Goal: Task Accomplishment & Management: Manage account settings

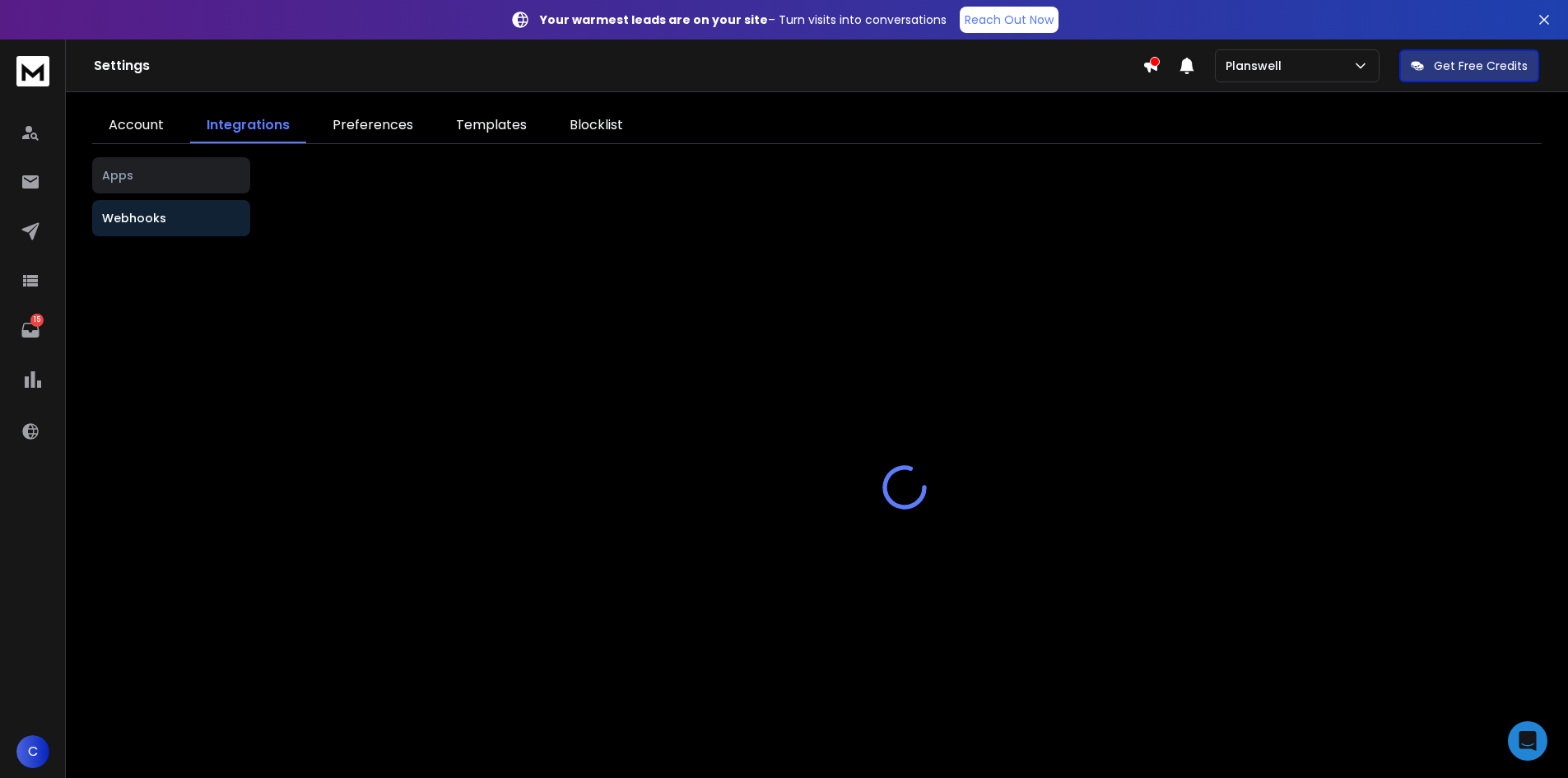
click at [174, 214] on button "Webhooks" at bounding box center [171, 218] width 158 height 36
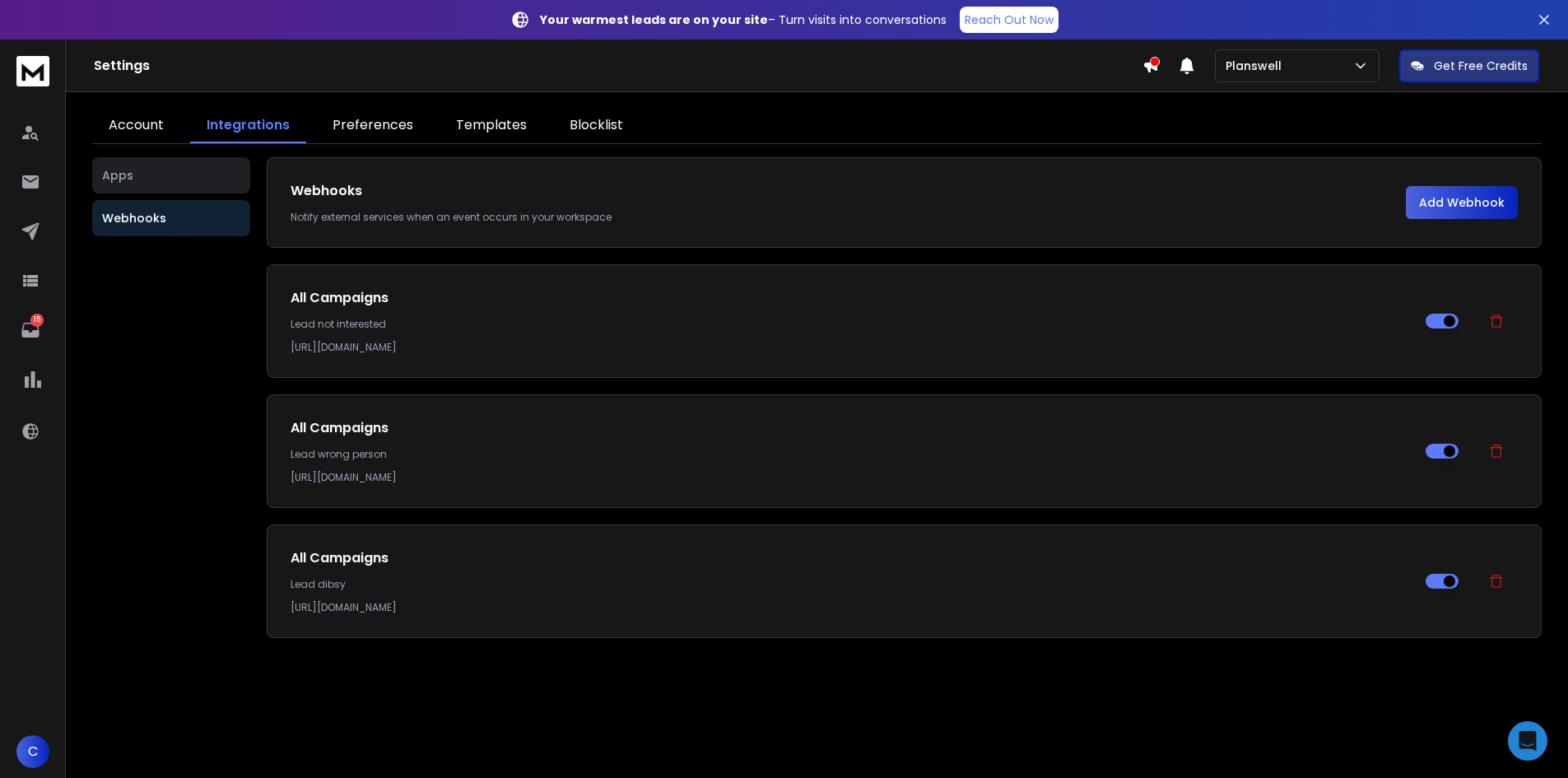
click at [348, 297] on h1 "All Campaigns" at bounding box center [851, 298] width 1122 height 20
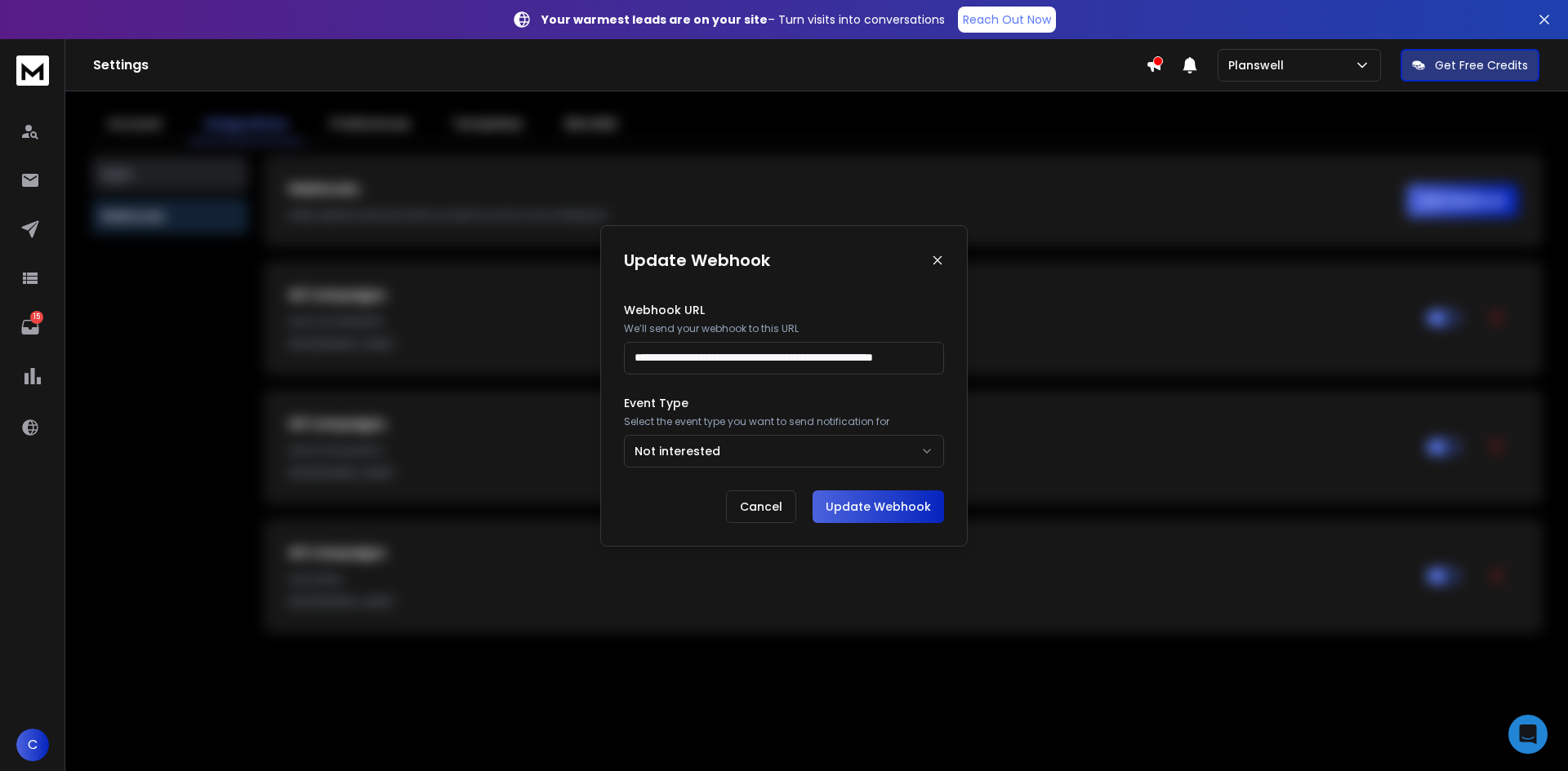
click at [932, 256] on icon at bounding box center [937, 260] width 13 height 13
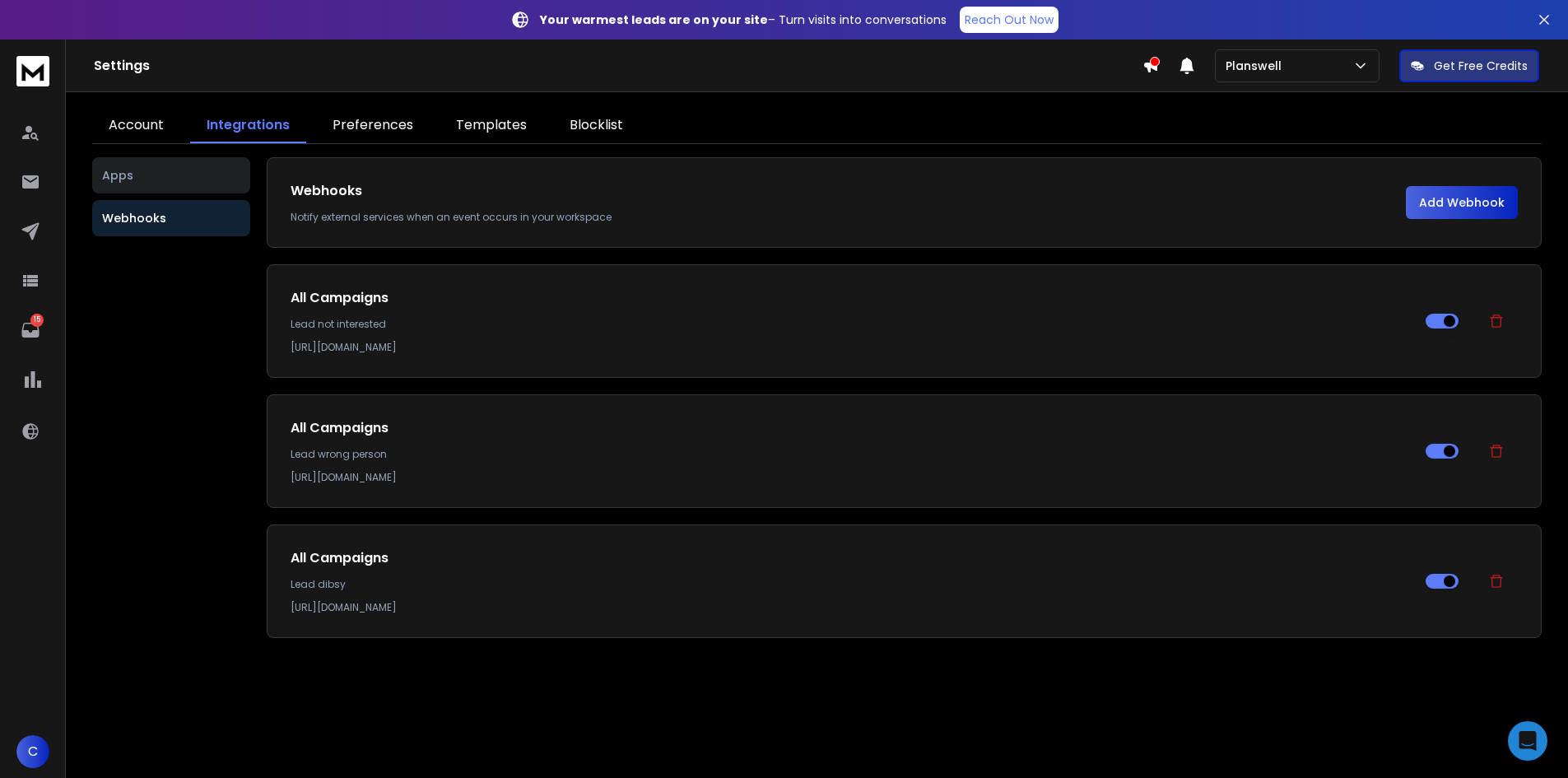
click at [571, 314] on div "All Campaigns Lead not interested [URL][DOMAIN_NAME]" at bounding box center [851, 321] width 1122 height 66
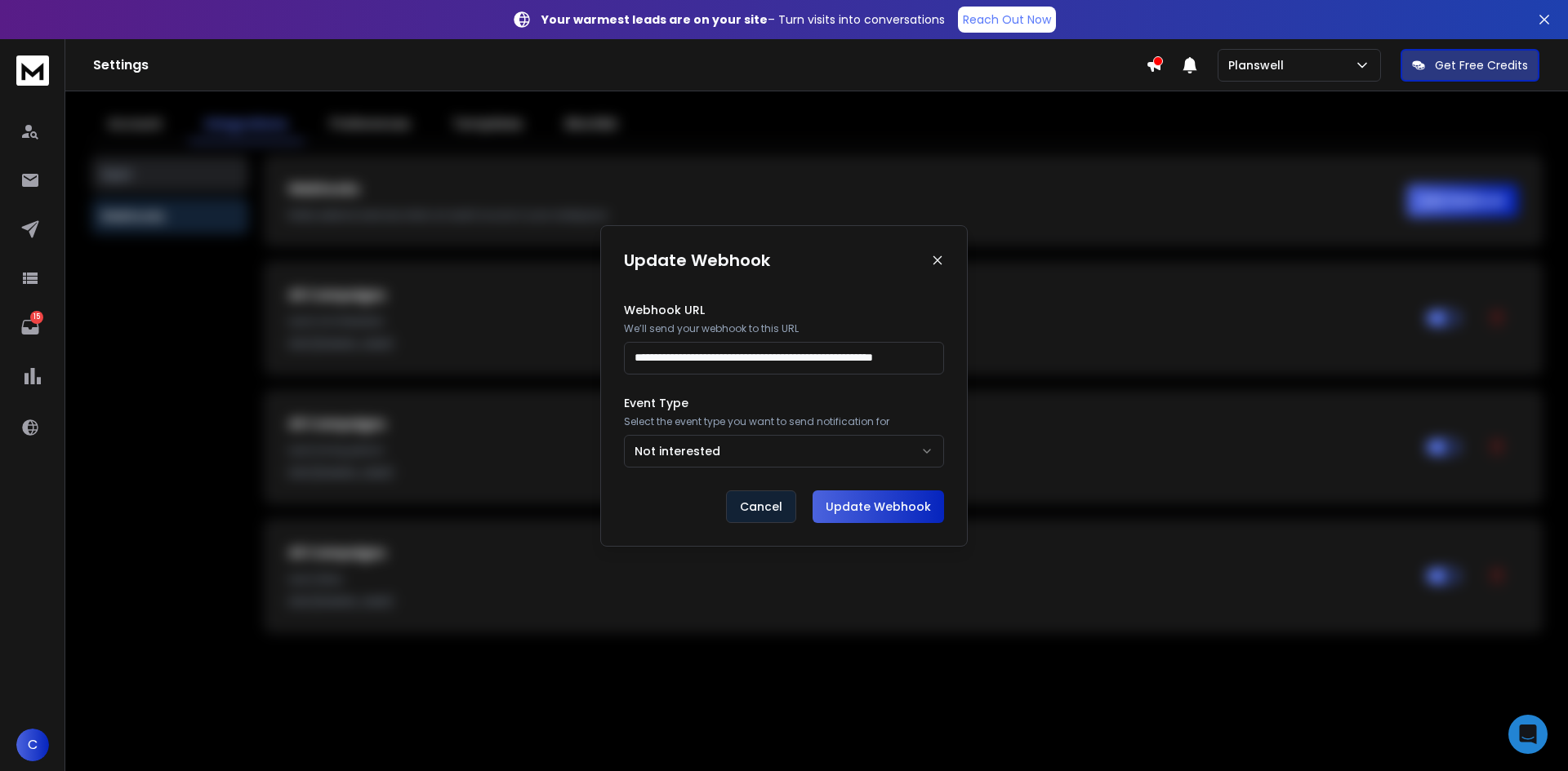
click at [753, 496] on button "Cancel" at bounding box center [760, 507] width 70 height 33
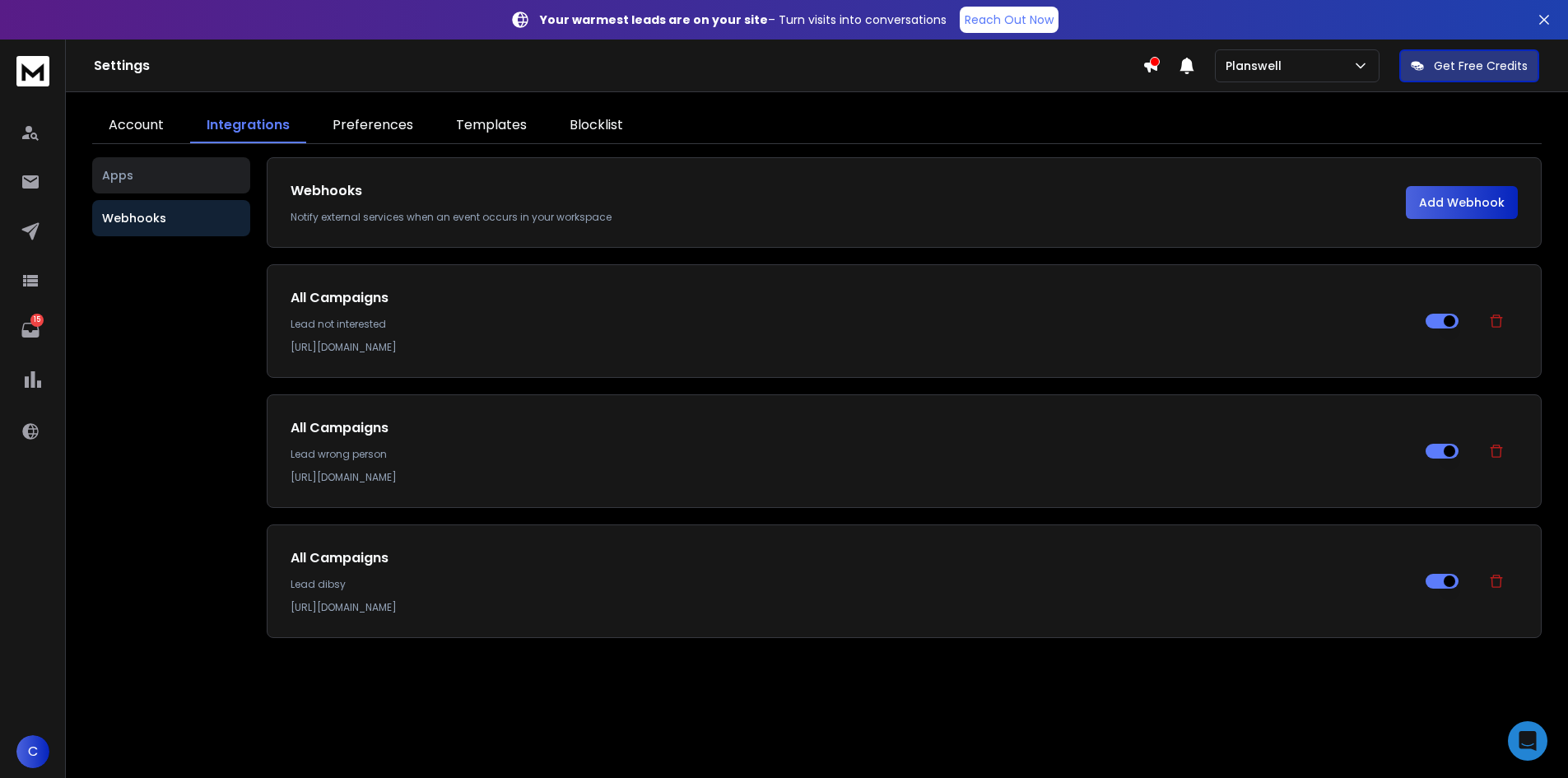
click at [420, 444] on div "All Campaigns Lead wrong person [URL][DOMAIN_NAME]" at bounding box center [851, 451] width 1122 height 66
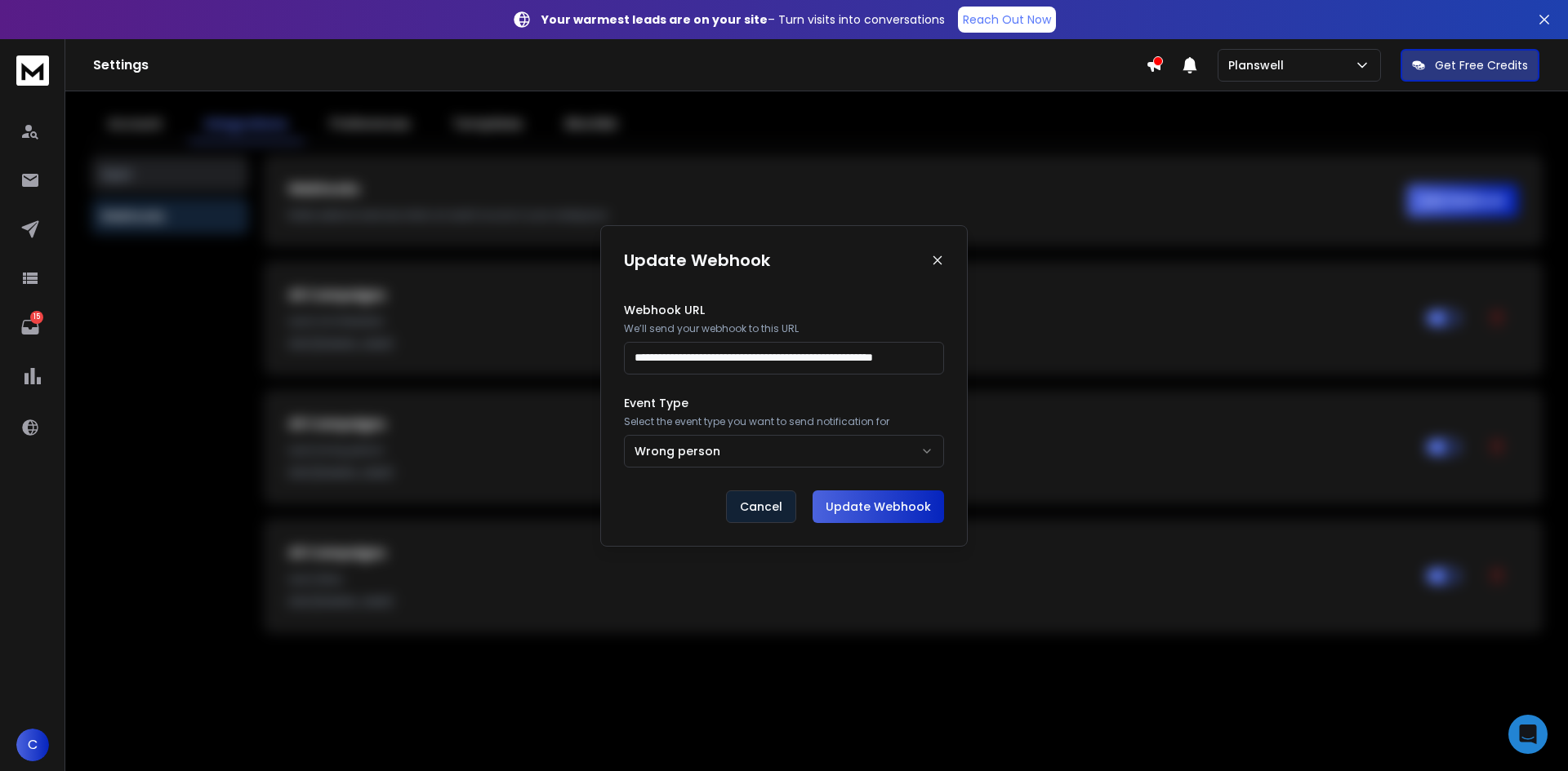
click at [769, 510] on button "Cancel" at bounding box center [760, 507] width 70 height 33
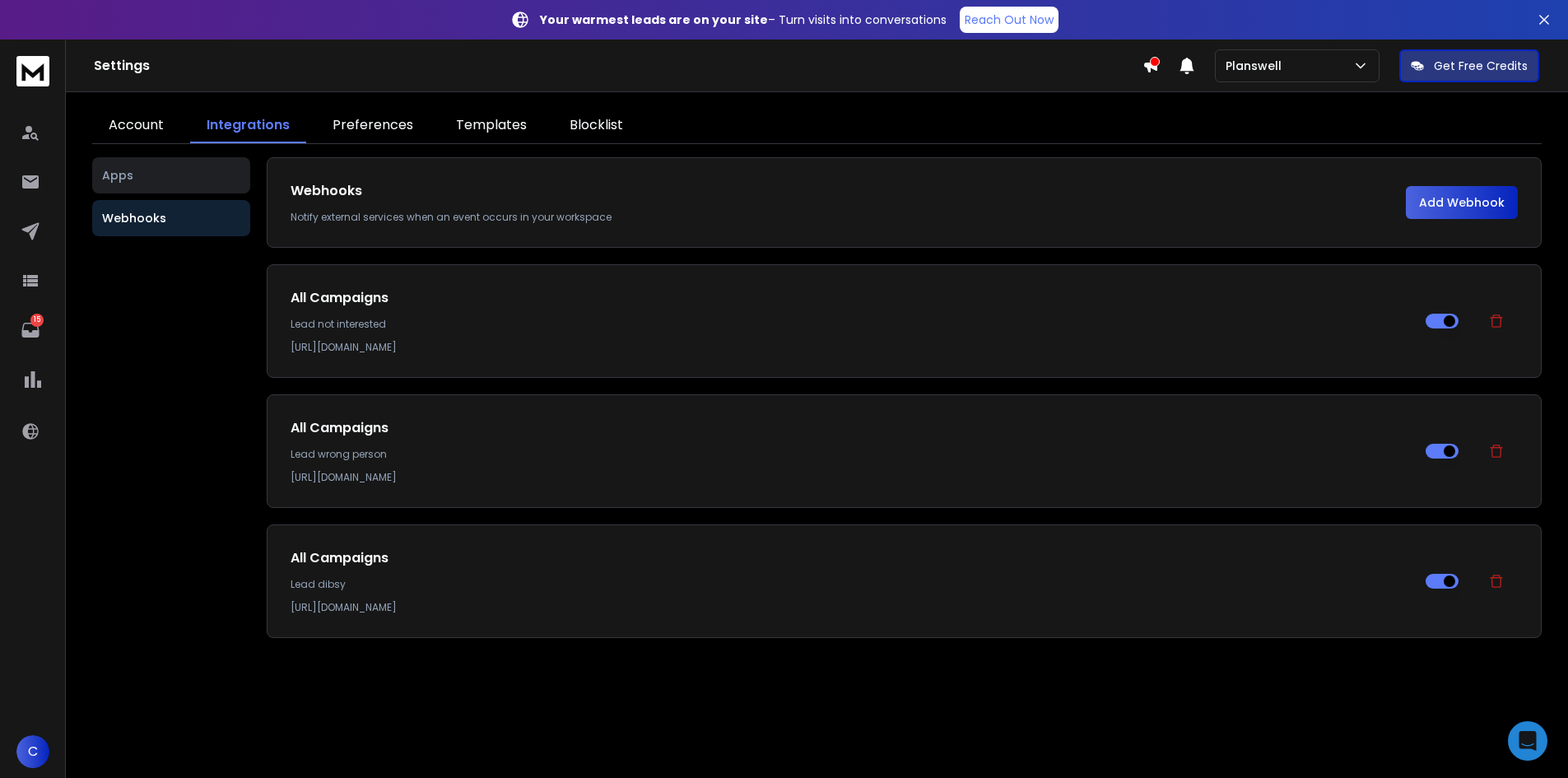
click at [692, 575] on div "All Campaigns Lead dibsy [URL][DOMAIN_NAME]" at bounding box center [851, 581] width 1122 height 66
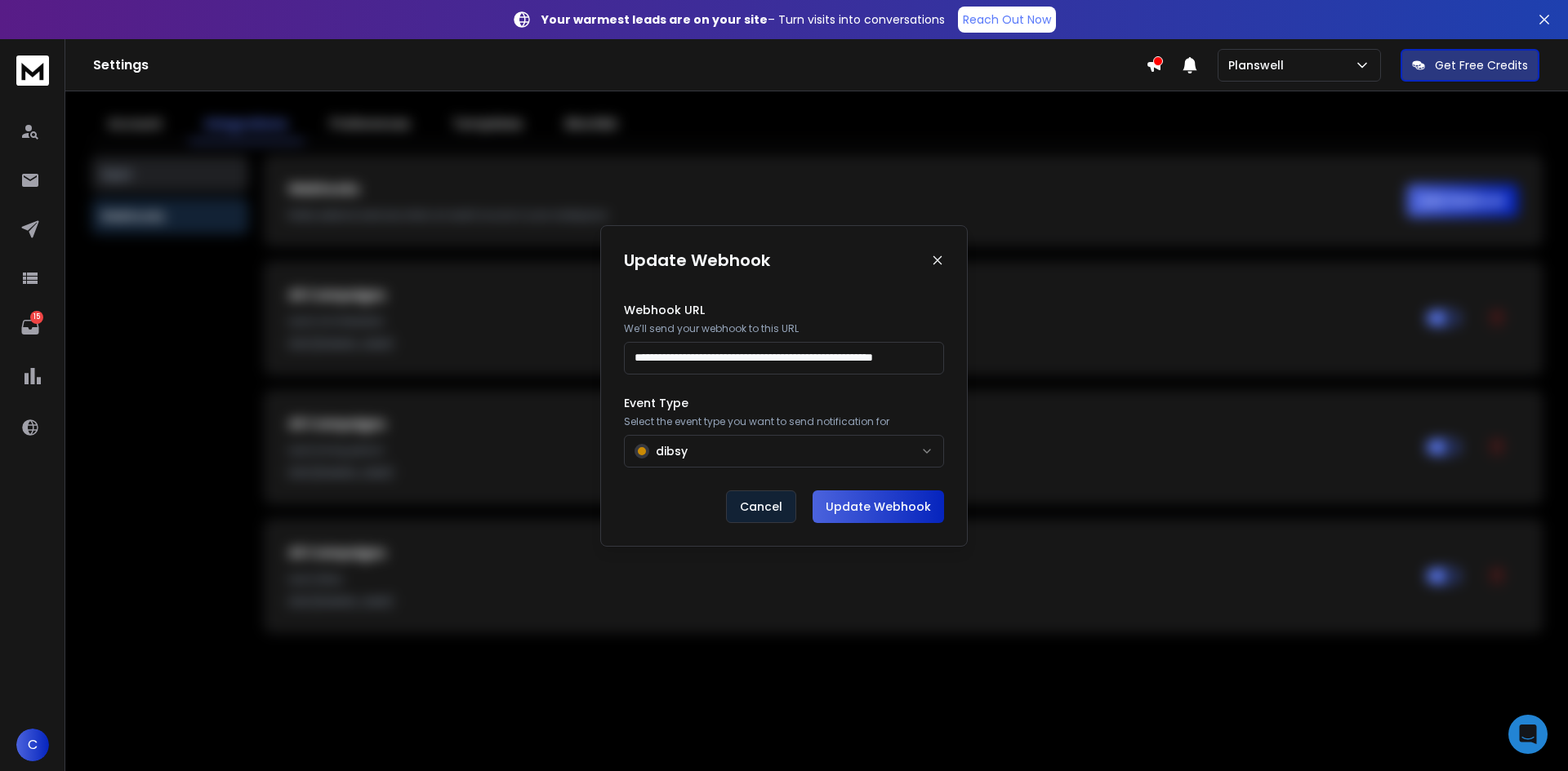
click at [756, 510] on button "Cancel" at bounding box center [760, 507] width 70 height 33
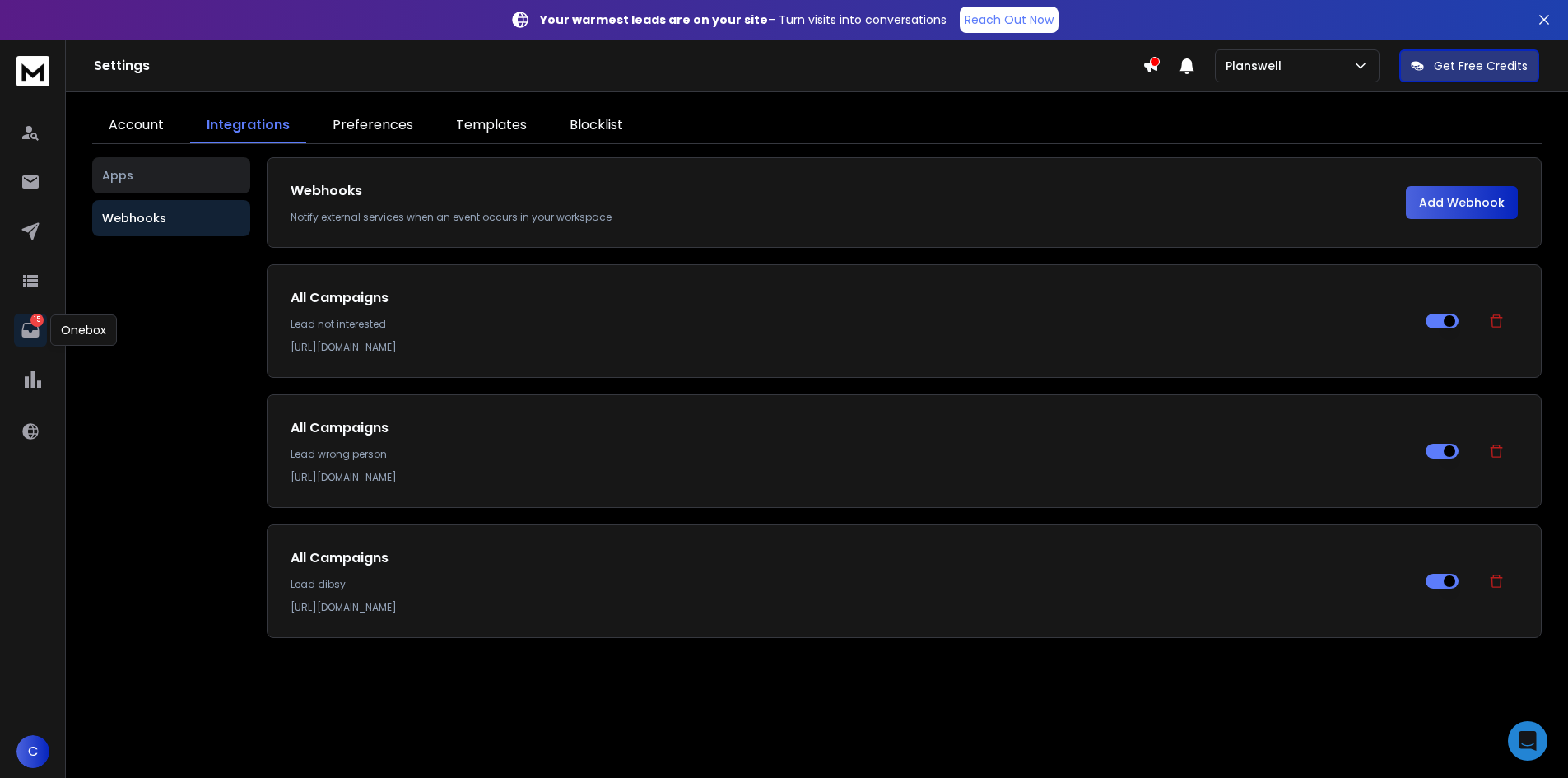
click at [33, 323] on p "15" at bounding box center [37, 320] width 13 height 13
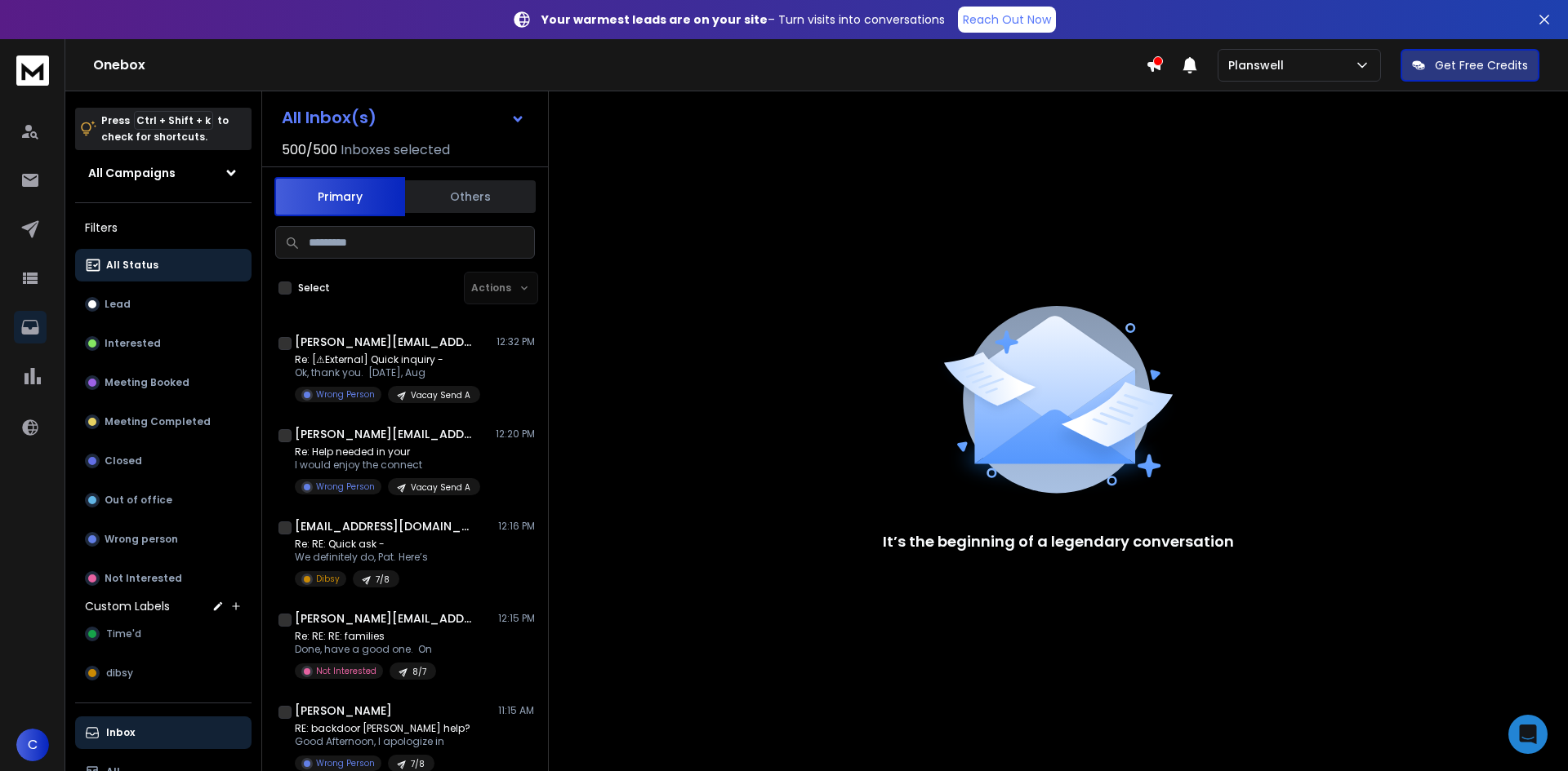
click at [126, 667] on span "dibsy" at bounding box center [120, 673] width 27 height 13
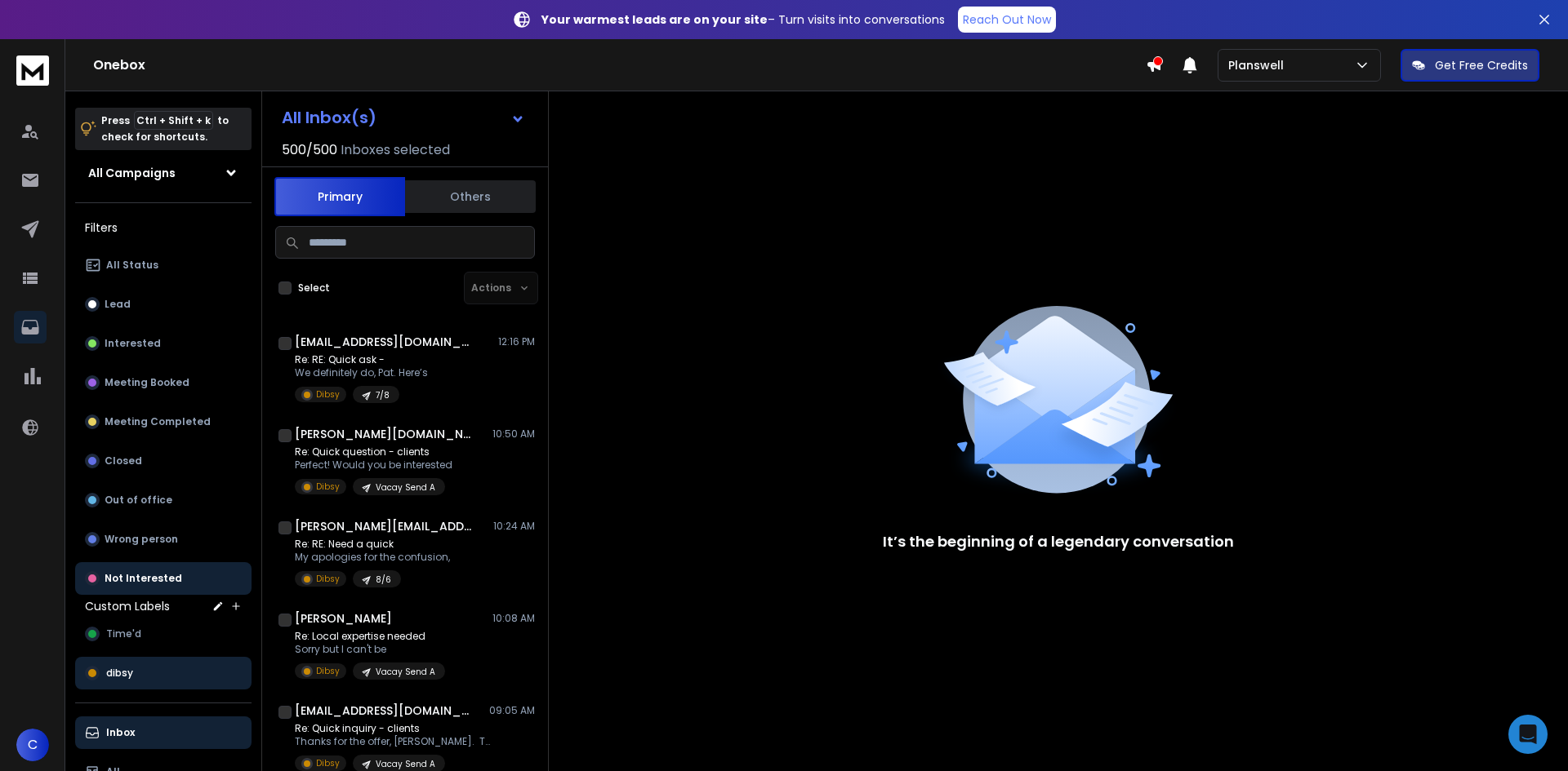
click at [135, 580] on p "Not Interested" at bounding box center [143, 578] width 78 height 13
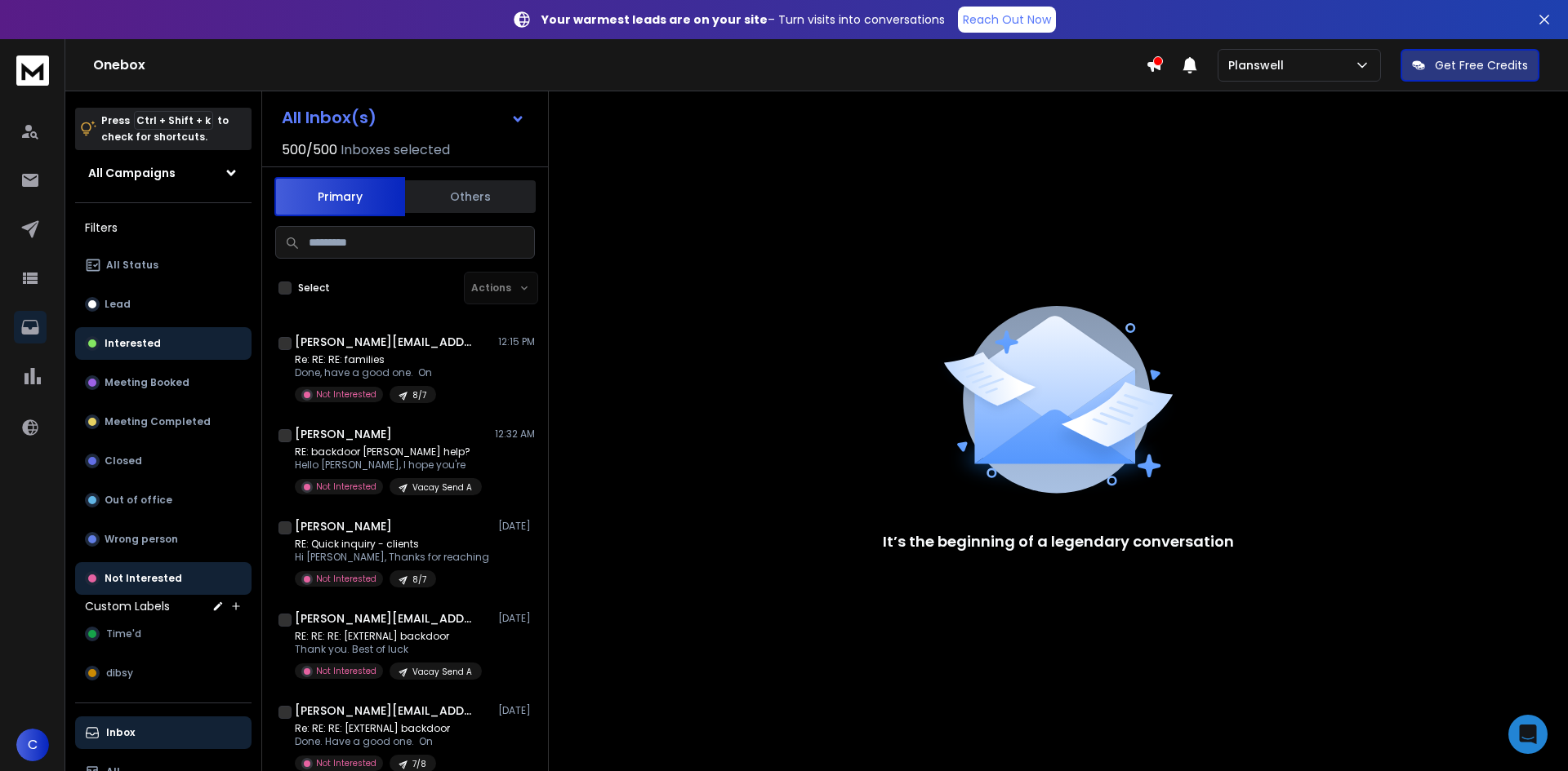
click at [120, 332] on button "Interested" at bounding box center [164, 343] width 176 height 33
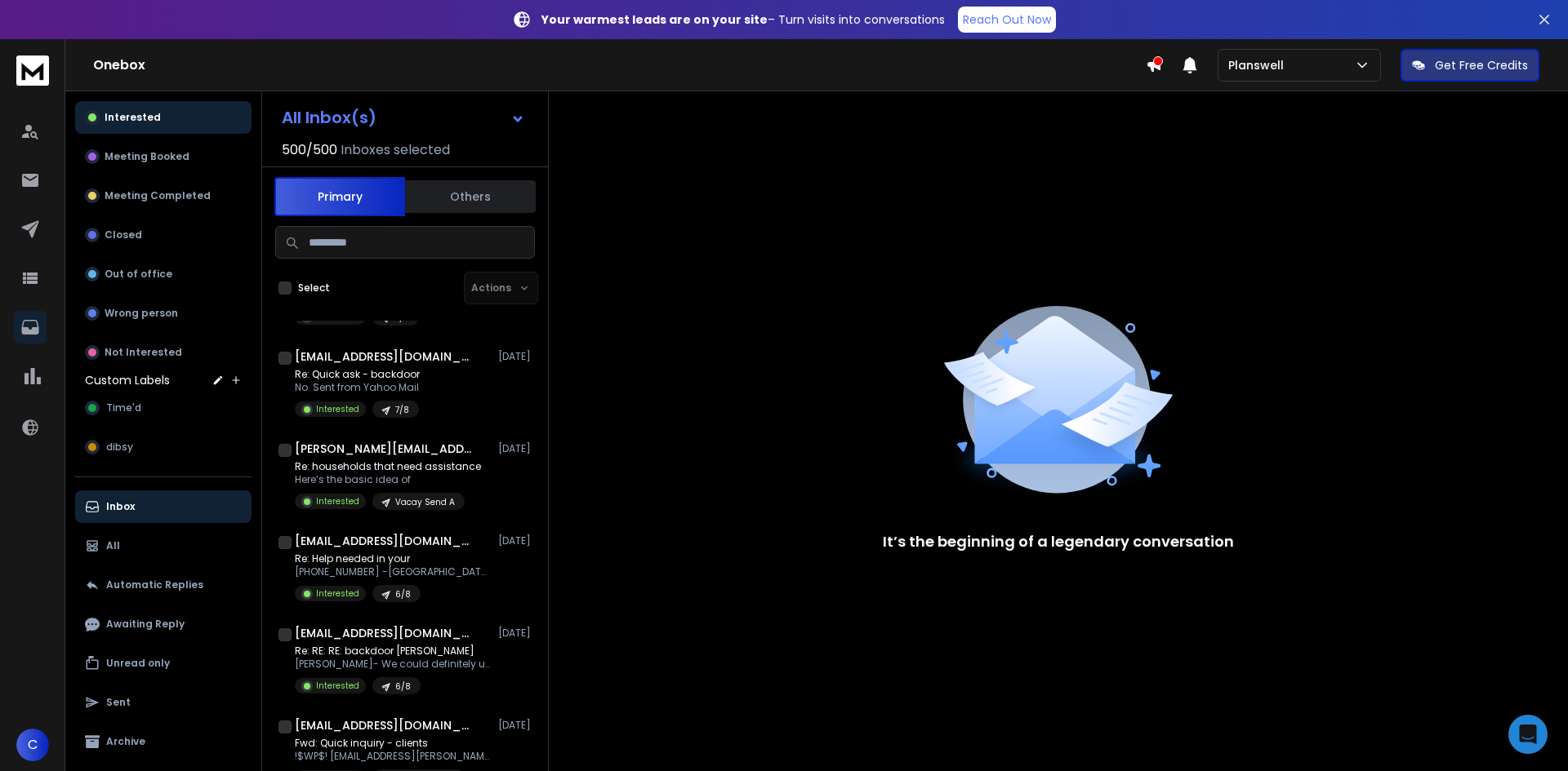
scroll to position [1143, 0]
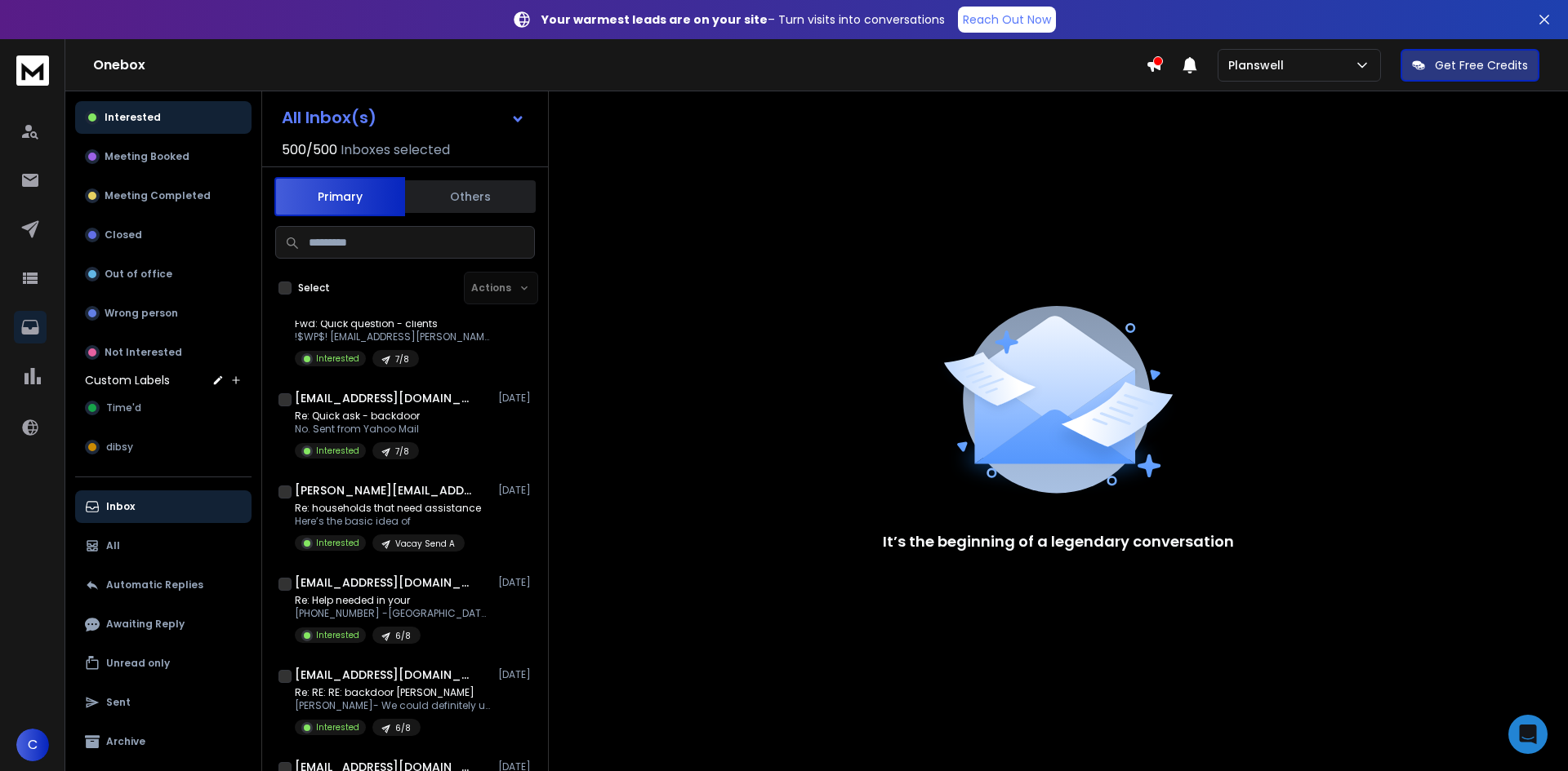
click at [113, 441] on span "dibsy" at bounding box center [120, 447] width 27 height 13
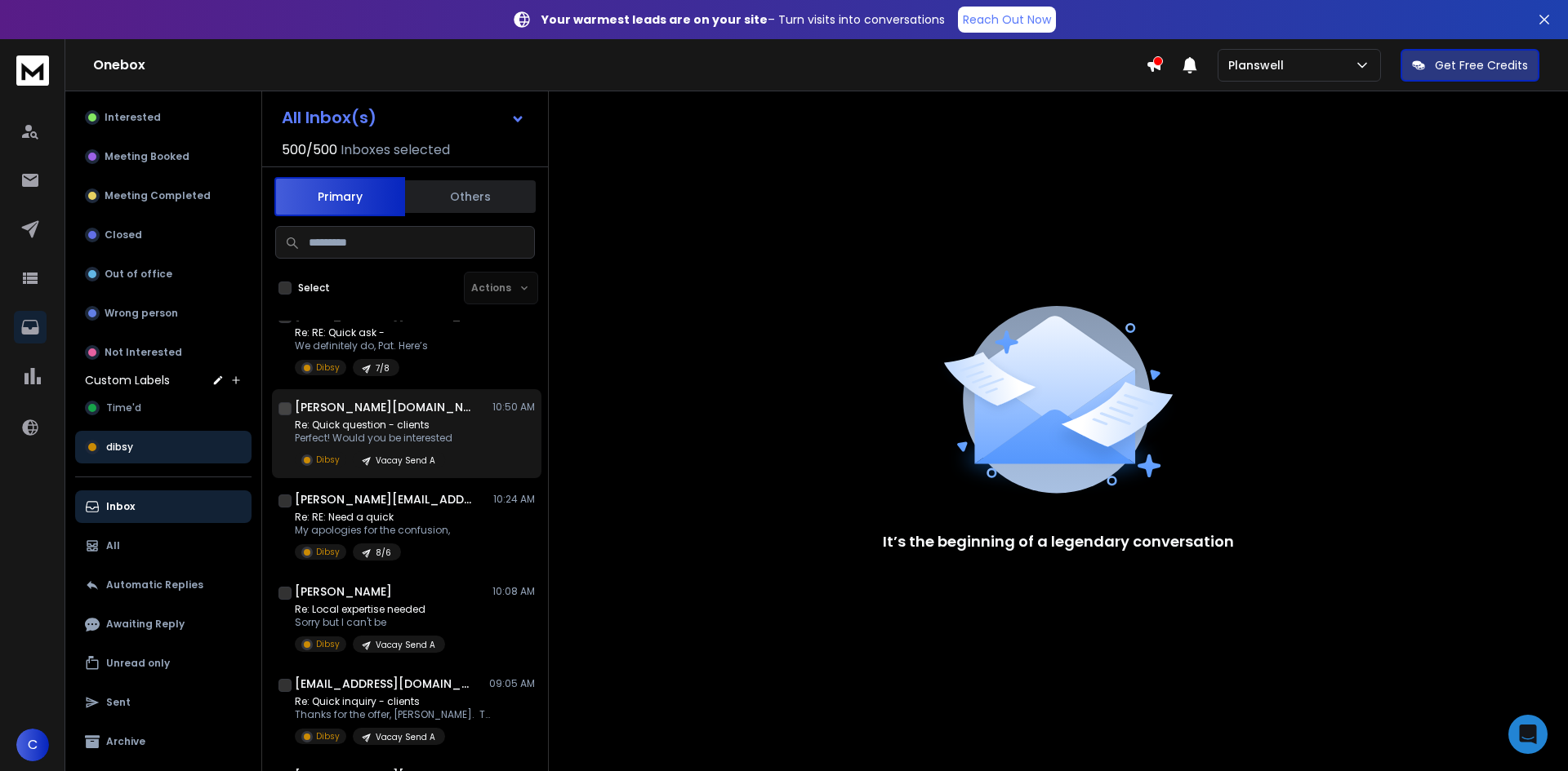
scroll to position [0, 0]
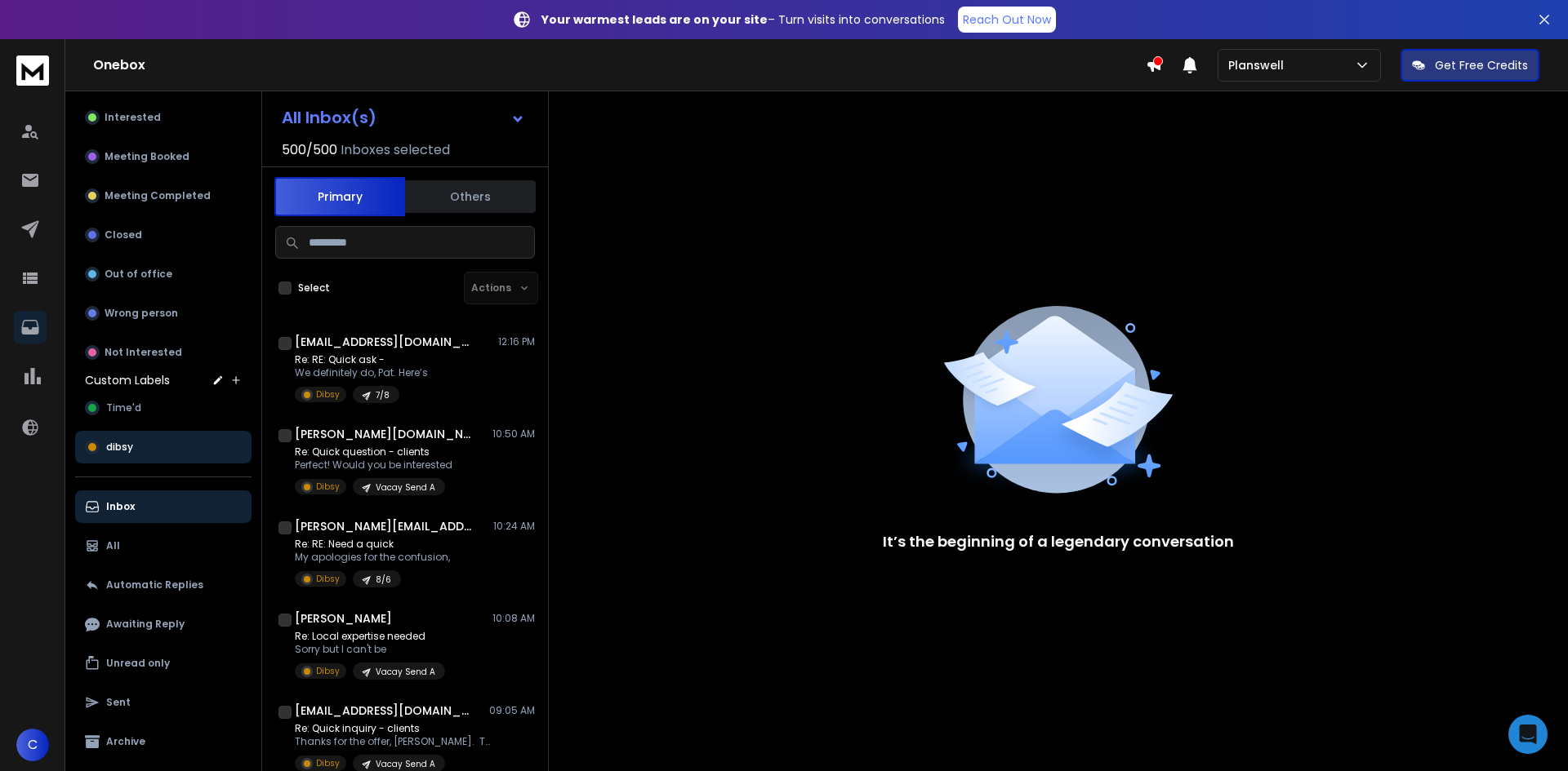
click at [410, 236] on input at bounding box center [405, 242] width 259 height 33
paste input "**********"
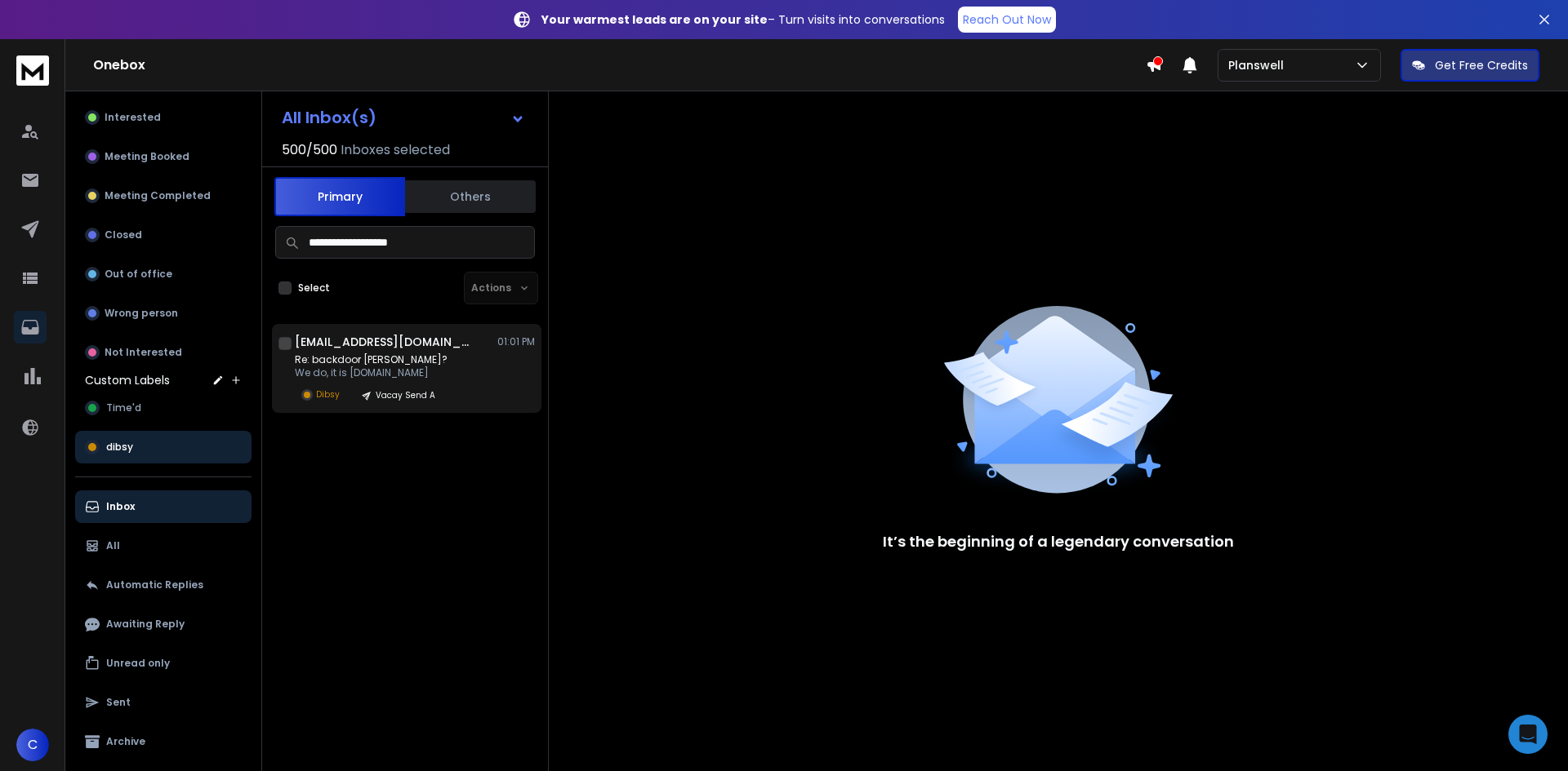
type input "**********"
click at [345, 357] on p "Re: backdoor [PERSON_NAME]?" at bounding box center [371, 359] width 153 height 13
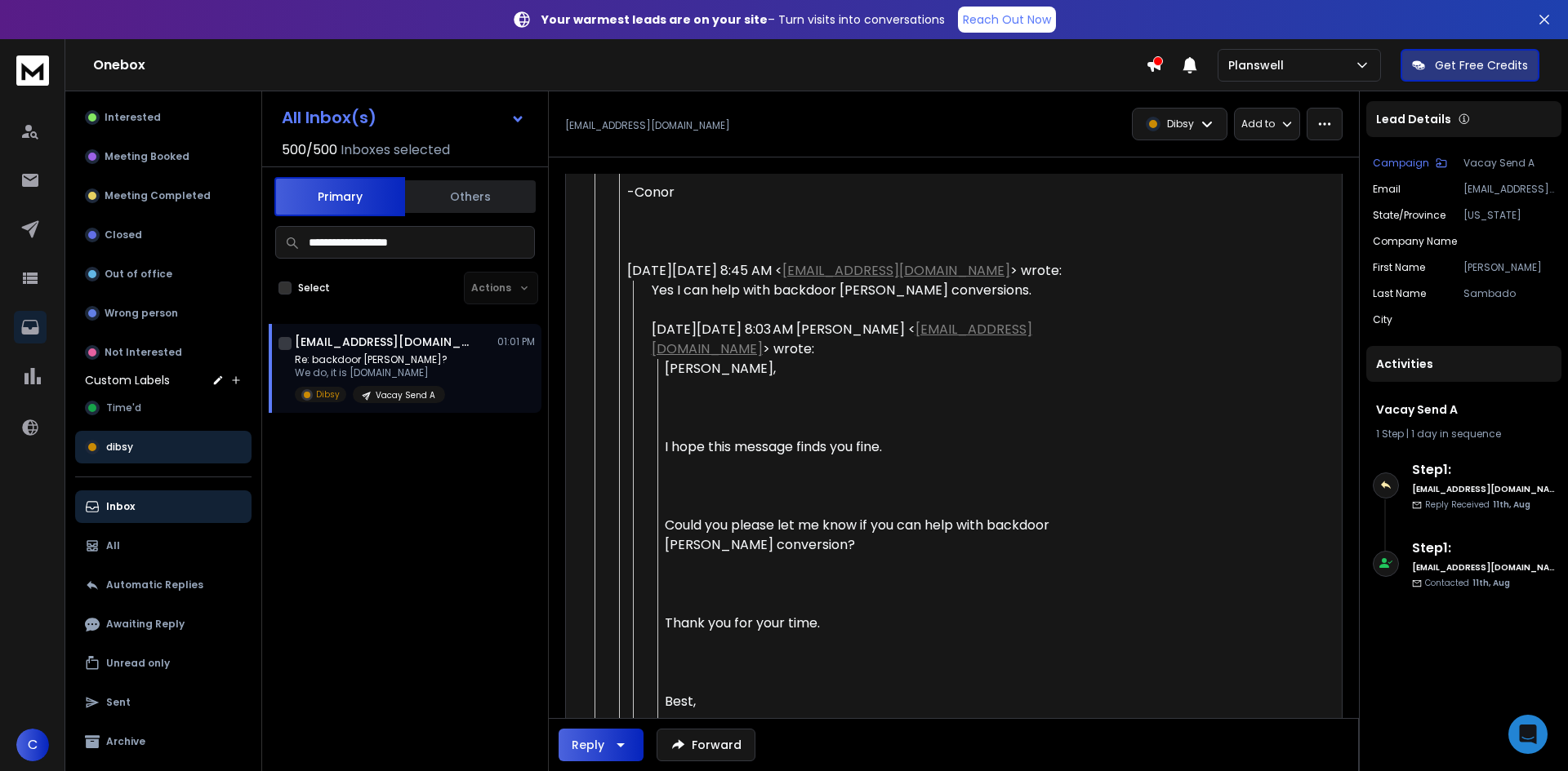
scroll to position [735, 0]
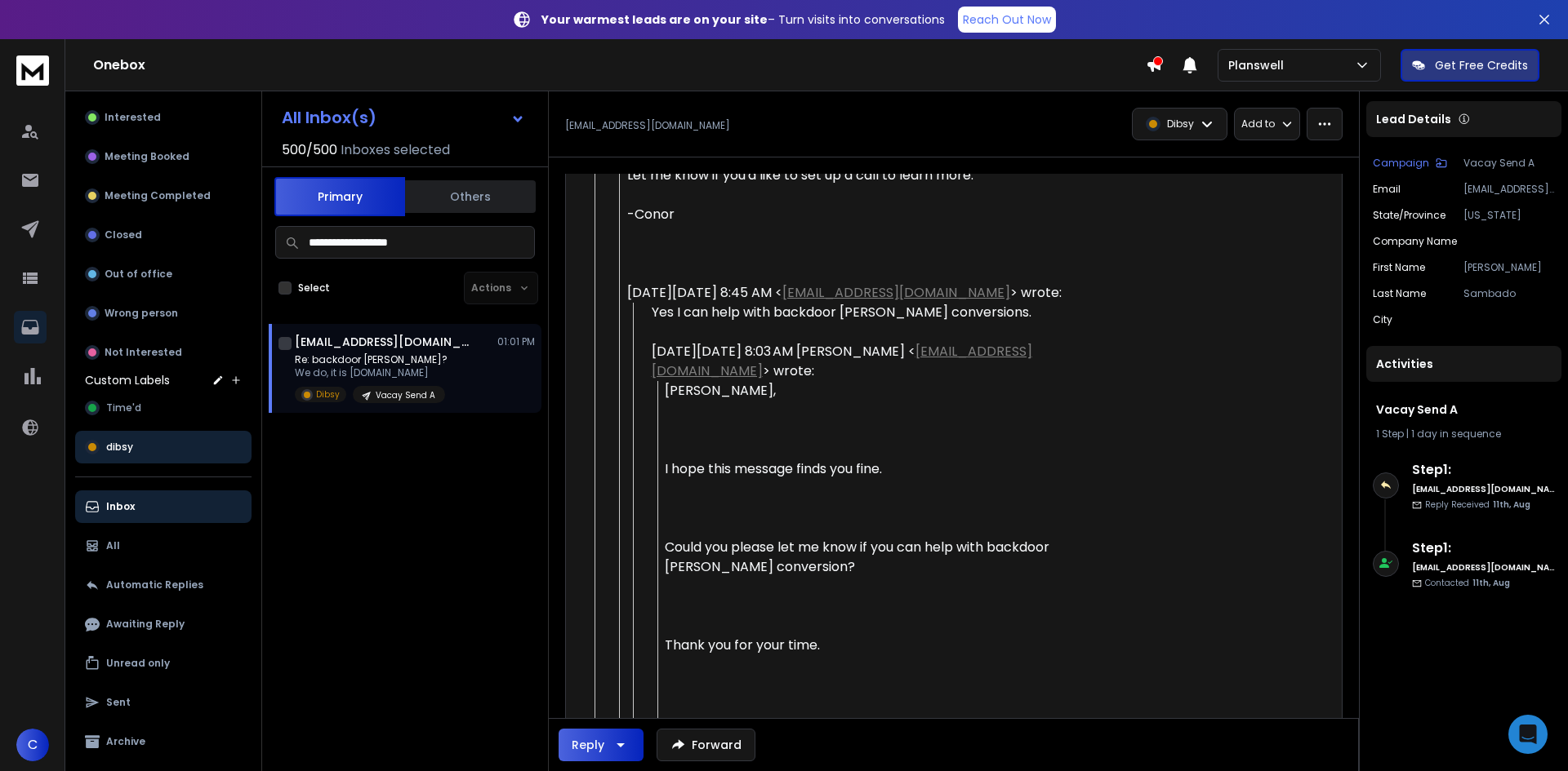
click at [1328, 130] on icon "button" at bounding box center [1324, 124] width 14 height 14
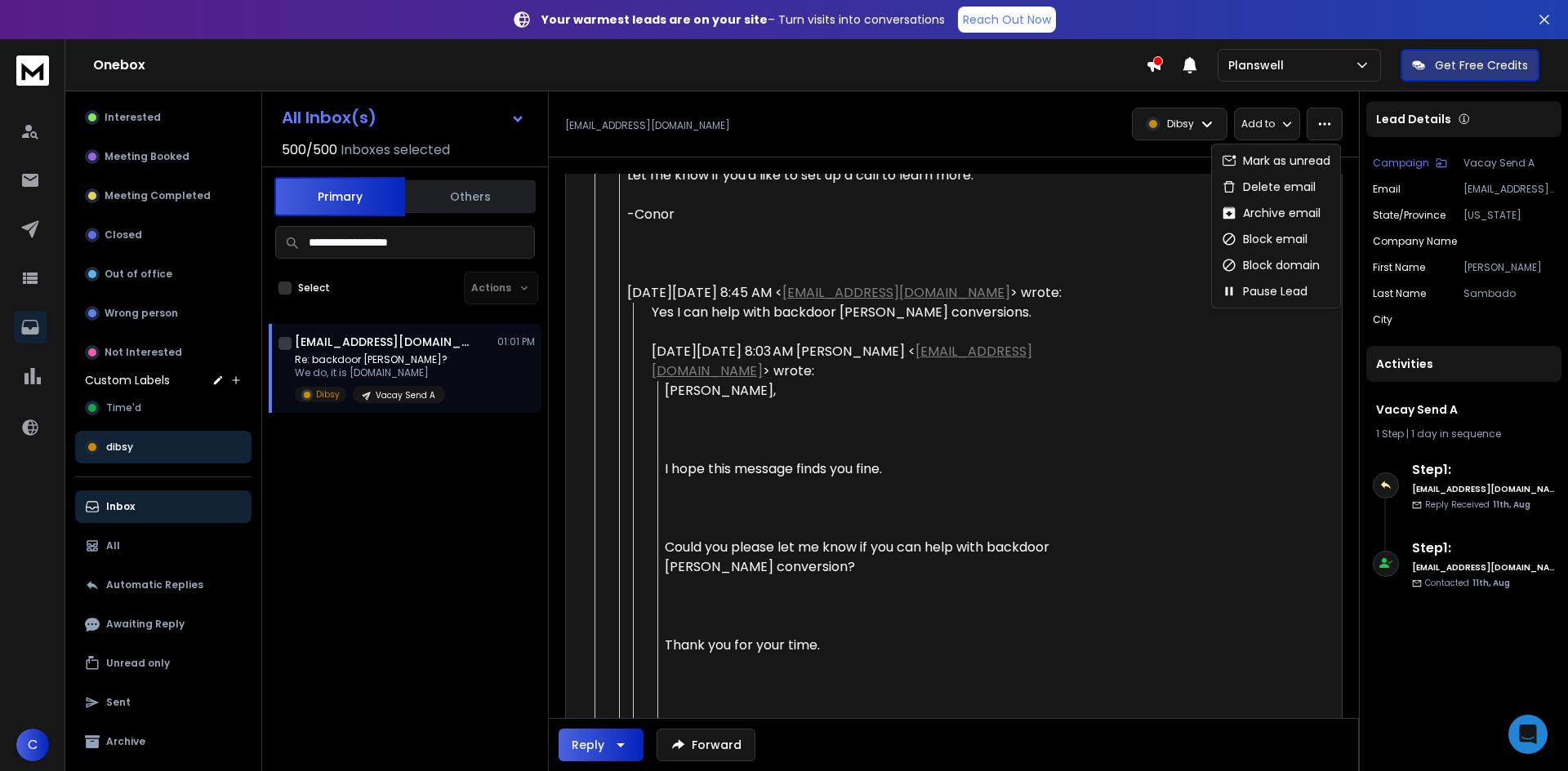
click at [1328, 130] on icon "button" at bounding box center [1324, 124] width 14 height 14
click at [1299, 123] on div "Add to" at bounding box center [1267, 124] width 66 height 33
click at [1040, 119] on div "Dibsy Add to" at bounding box center [1150, 124] width 384 height 33
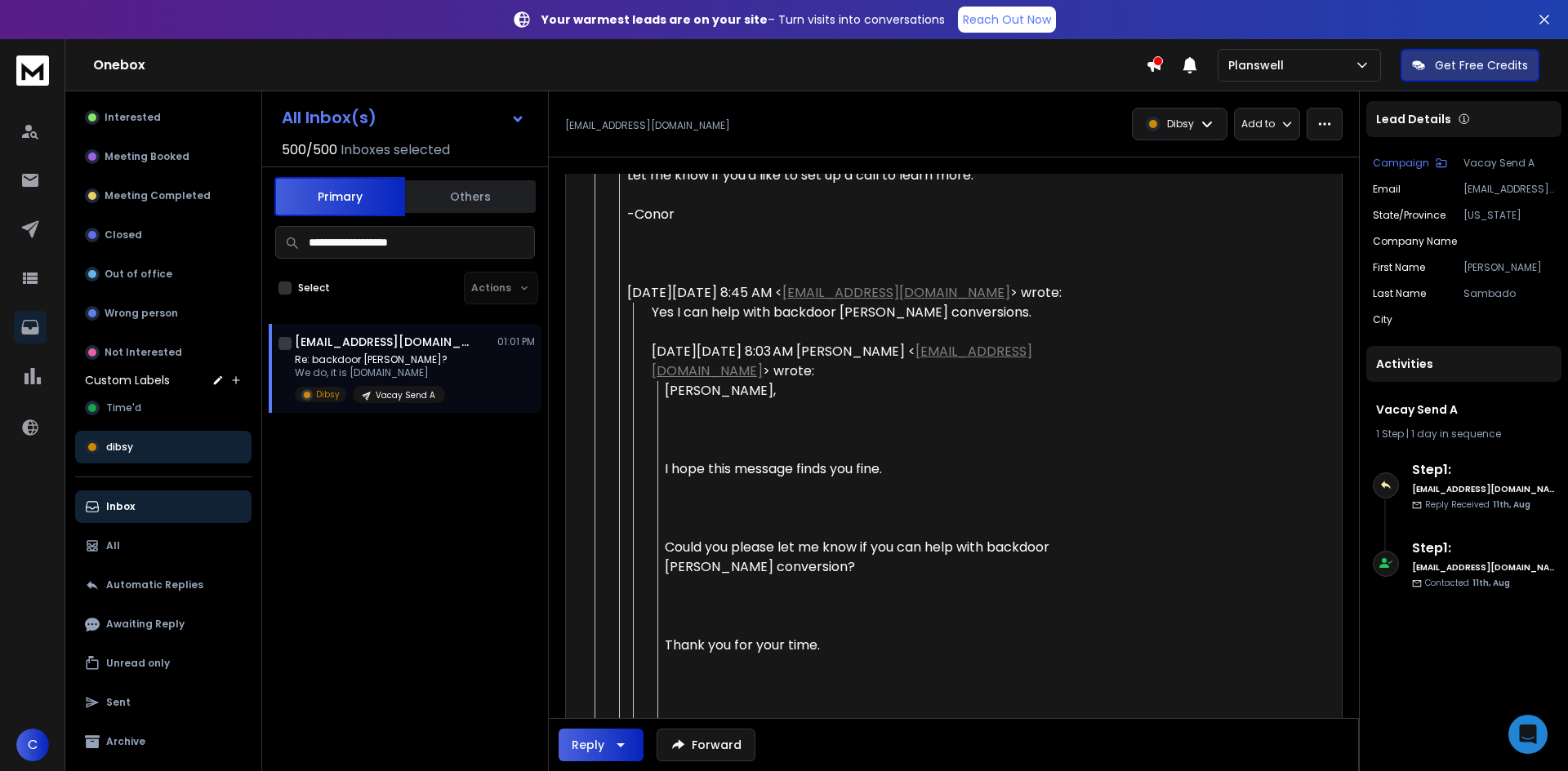
click at [1335, 123] on button "button" at bounding box center [1324, 124] width 36 height 33
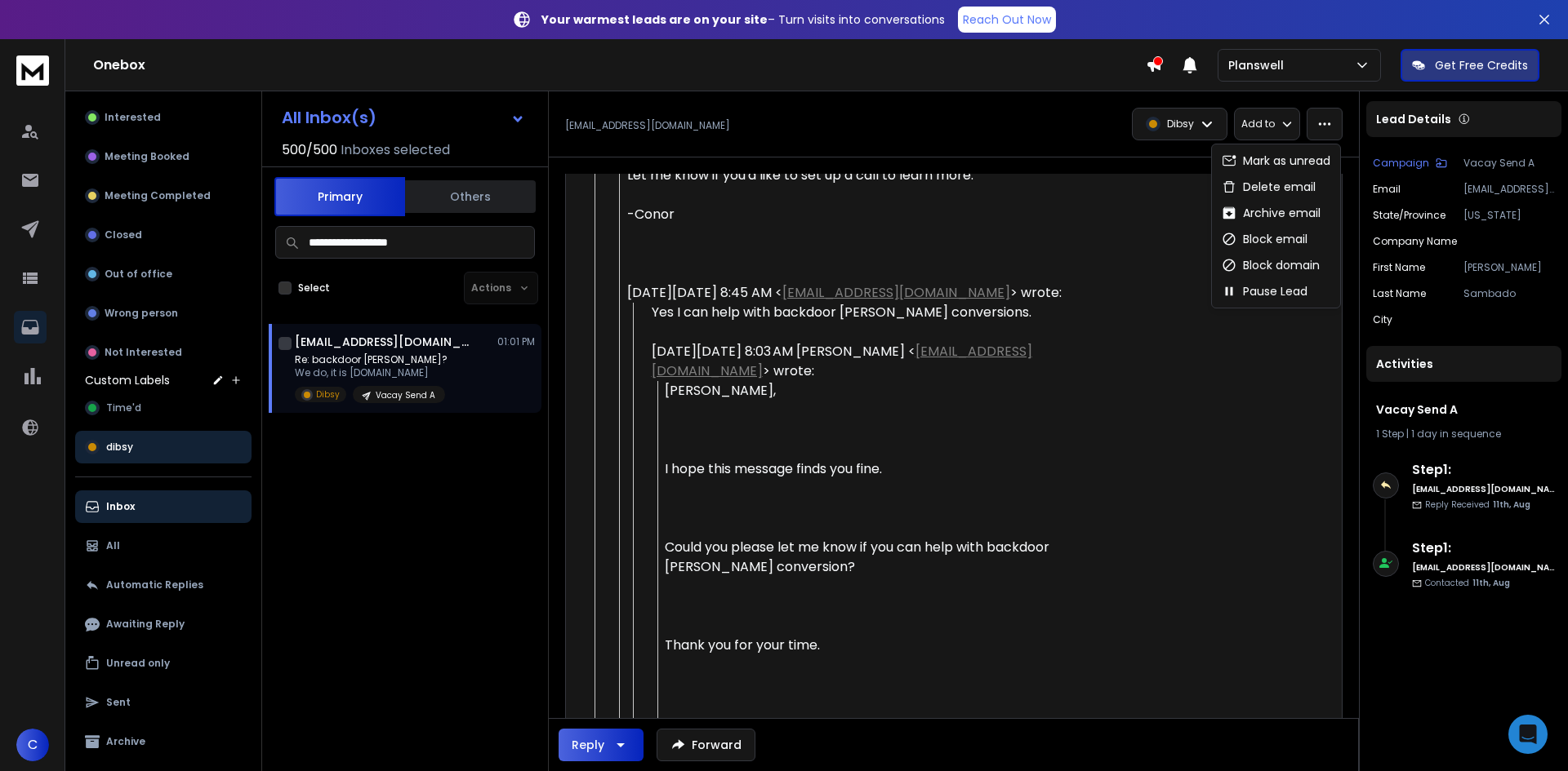
click at [1335, 123] on button "button" at bounding box center [1324, 124] width 36 height 33
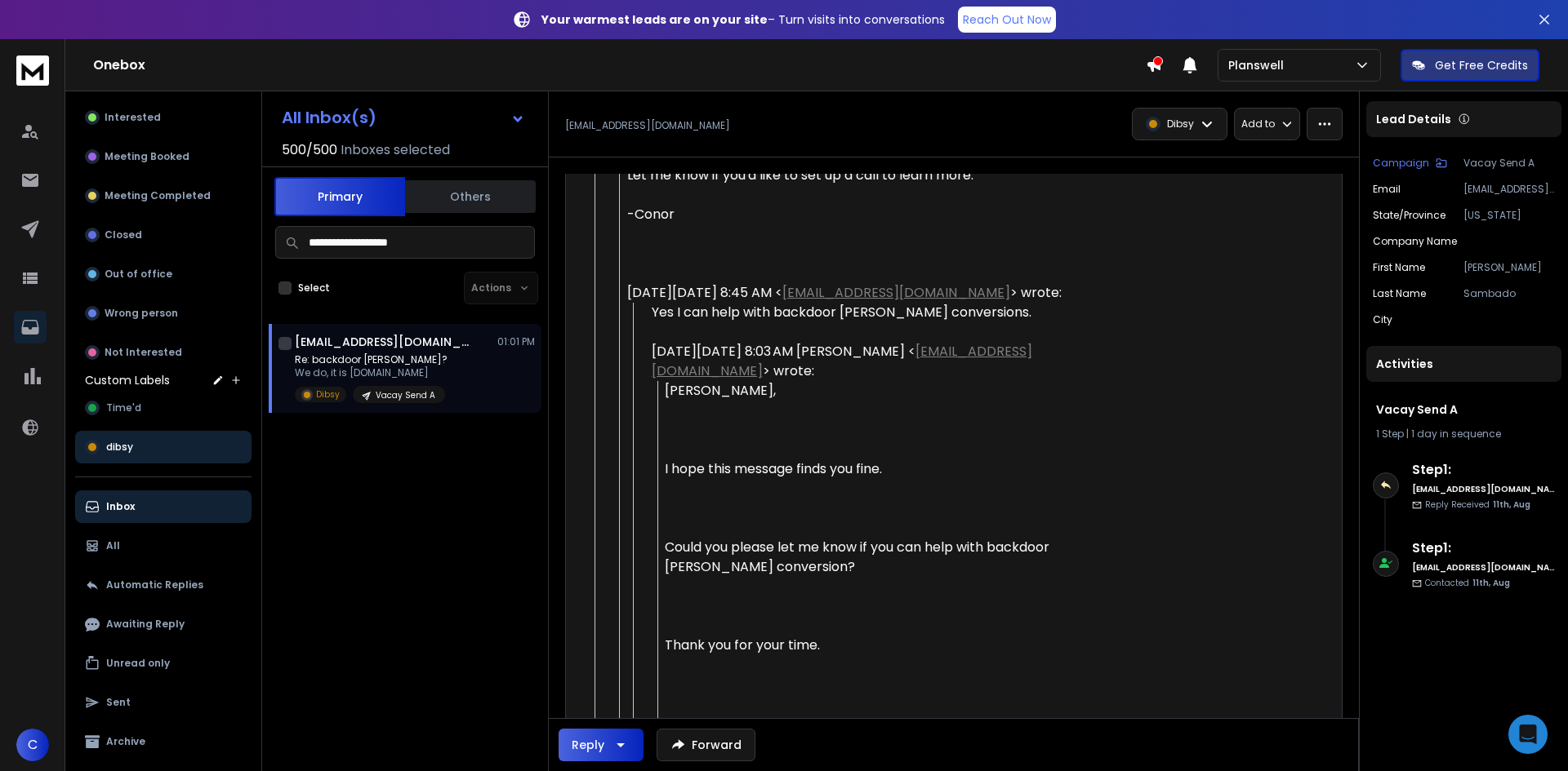
click at [450, 241] on input "**********" at bounding box center [405, 242] width 259 height 33
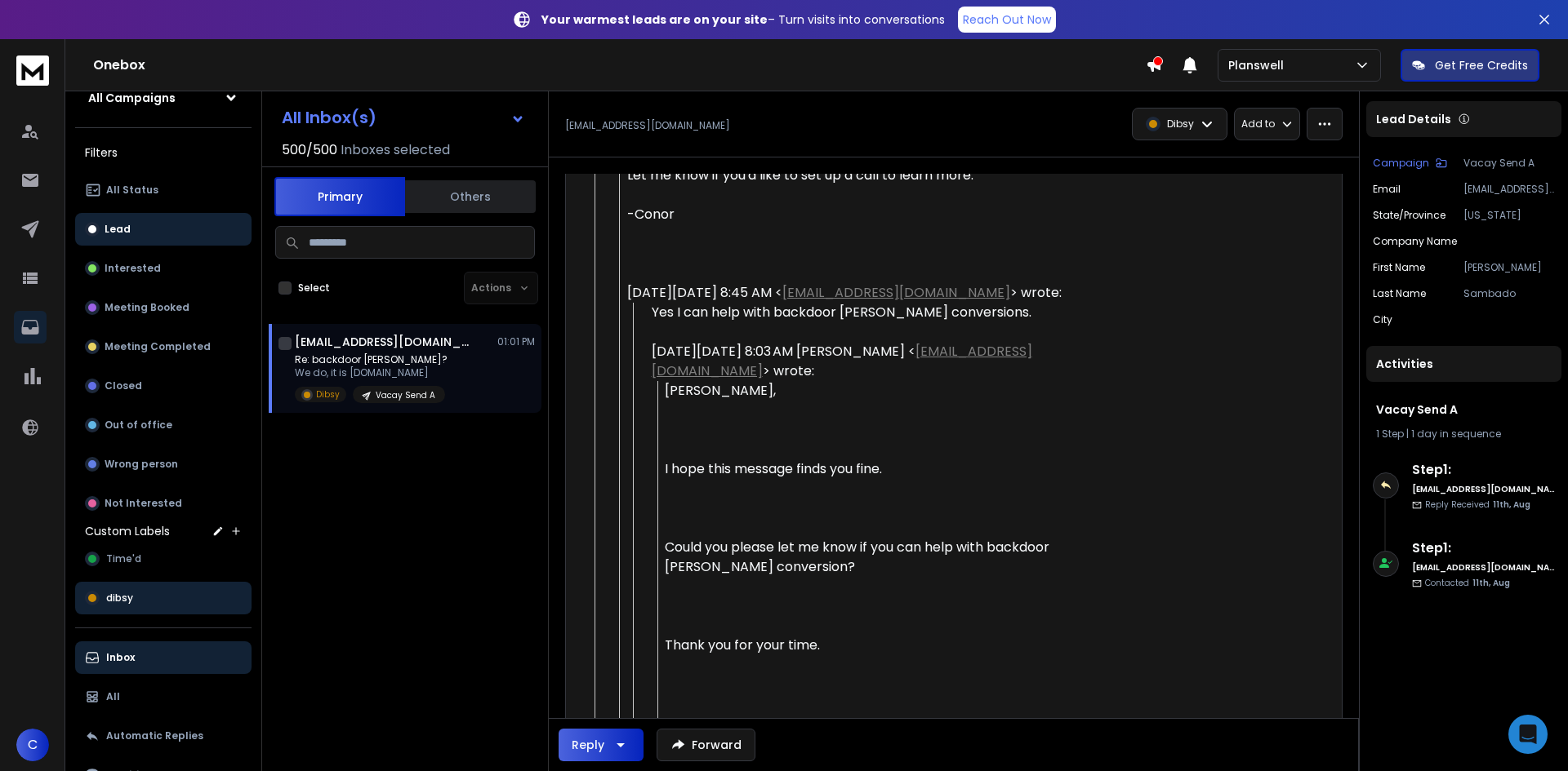
scroll to position [0, 0]
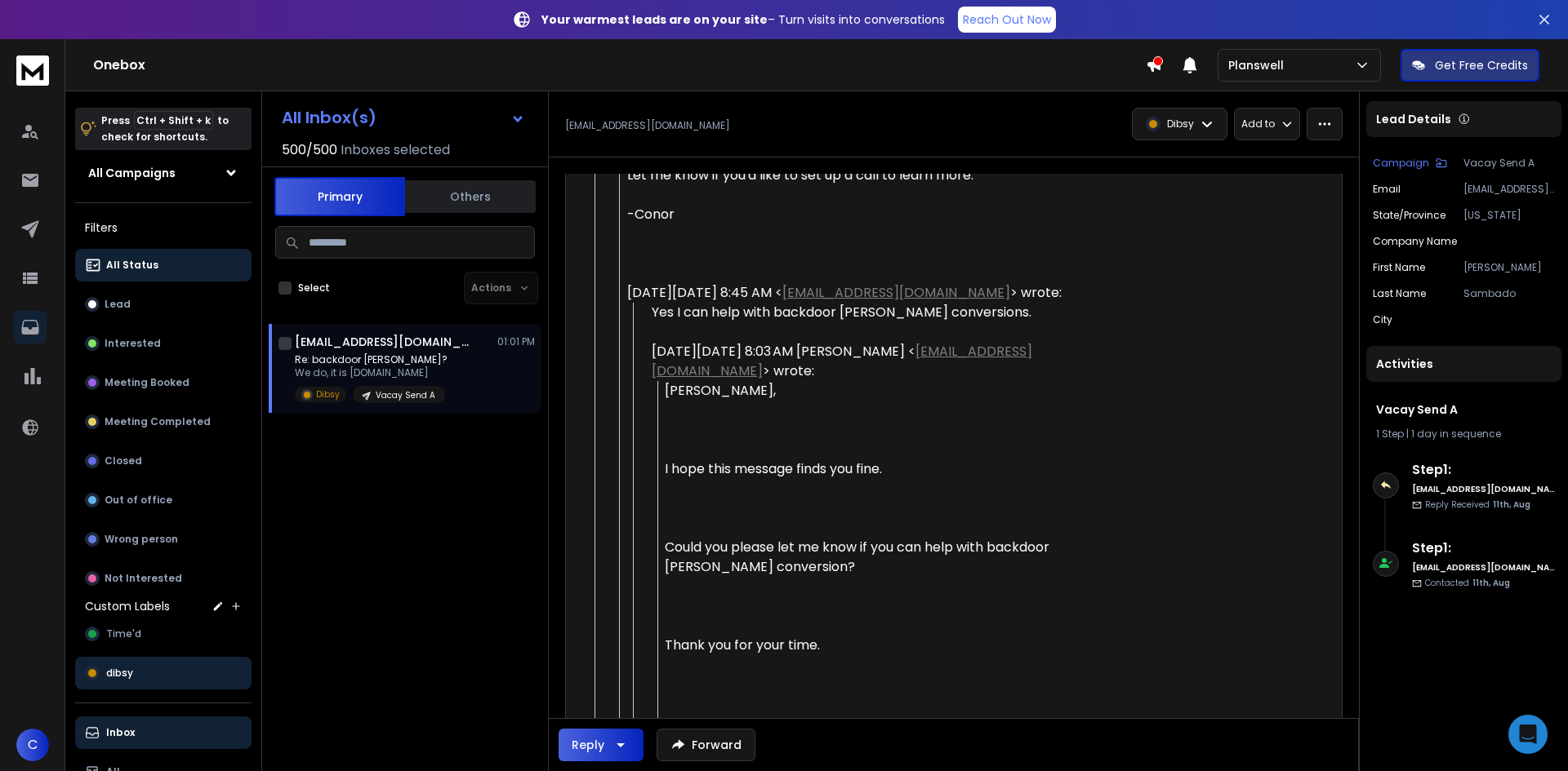
click at [97, 267] on icon at bounding box center [92, 264] width 16 height 16
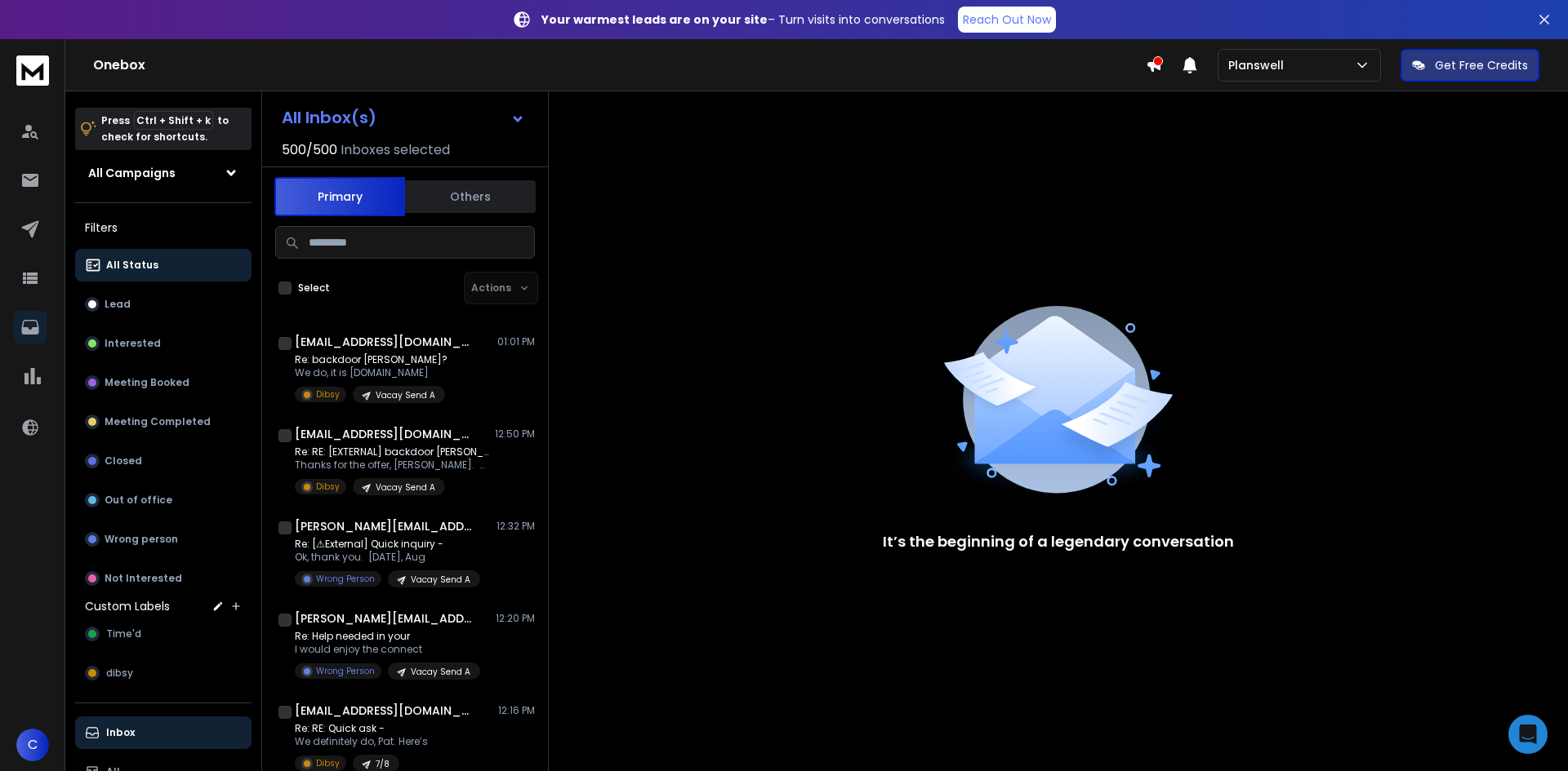
click at [112, 269] on p "All Status" at bounding box center [132, 264] width 53 height 13
click at [340, 236] on input at bounding box center [405, 242] width 259 height 33
paste input "**********"
type input "**********"
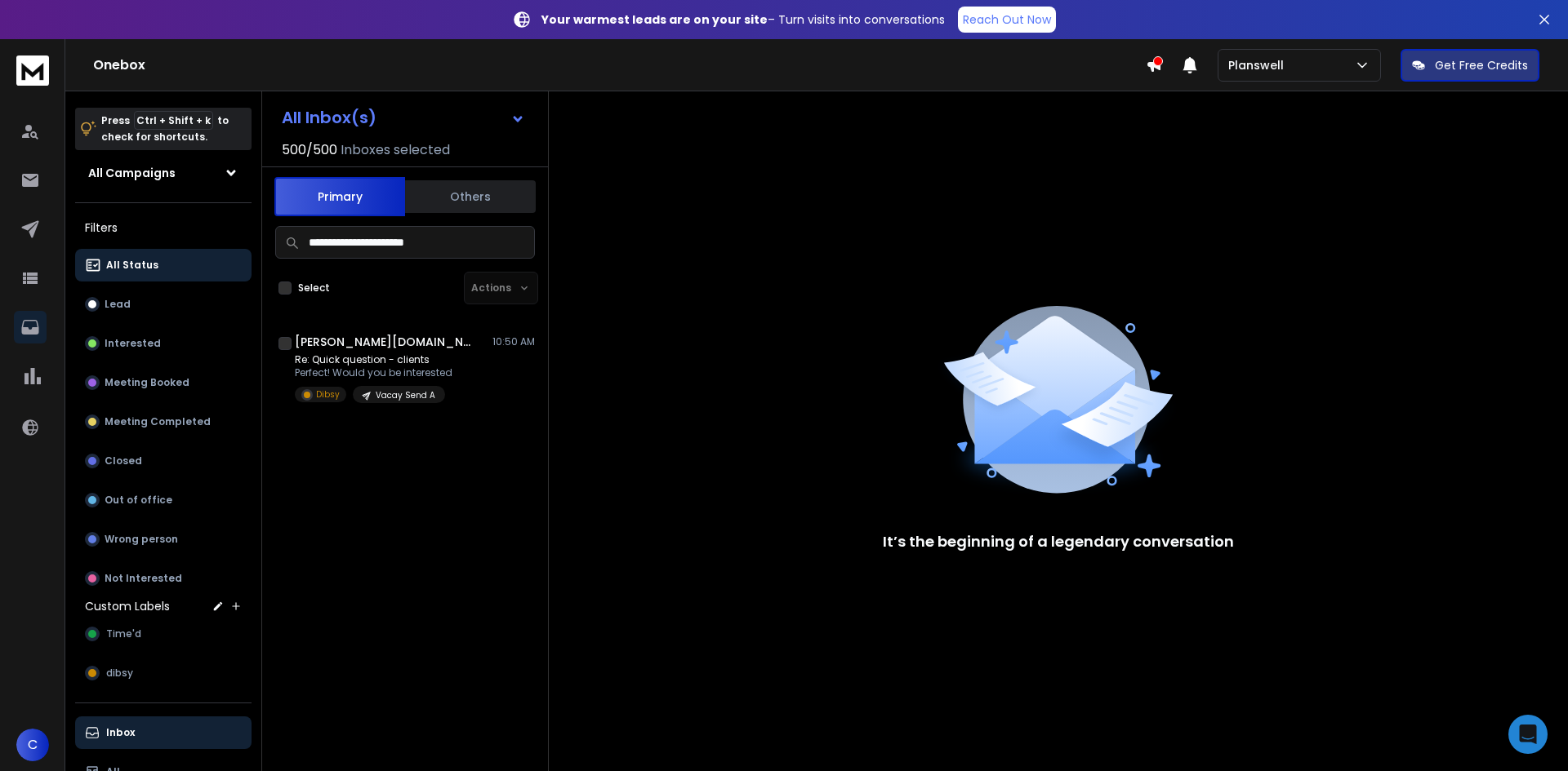
click at [397, 247] on input "**********" at bounding box center [405, 242] width 259 height 33
click at [497, 248] on input "**********" at bounding box center [405, 242] width 259 height 33
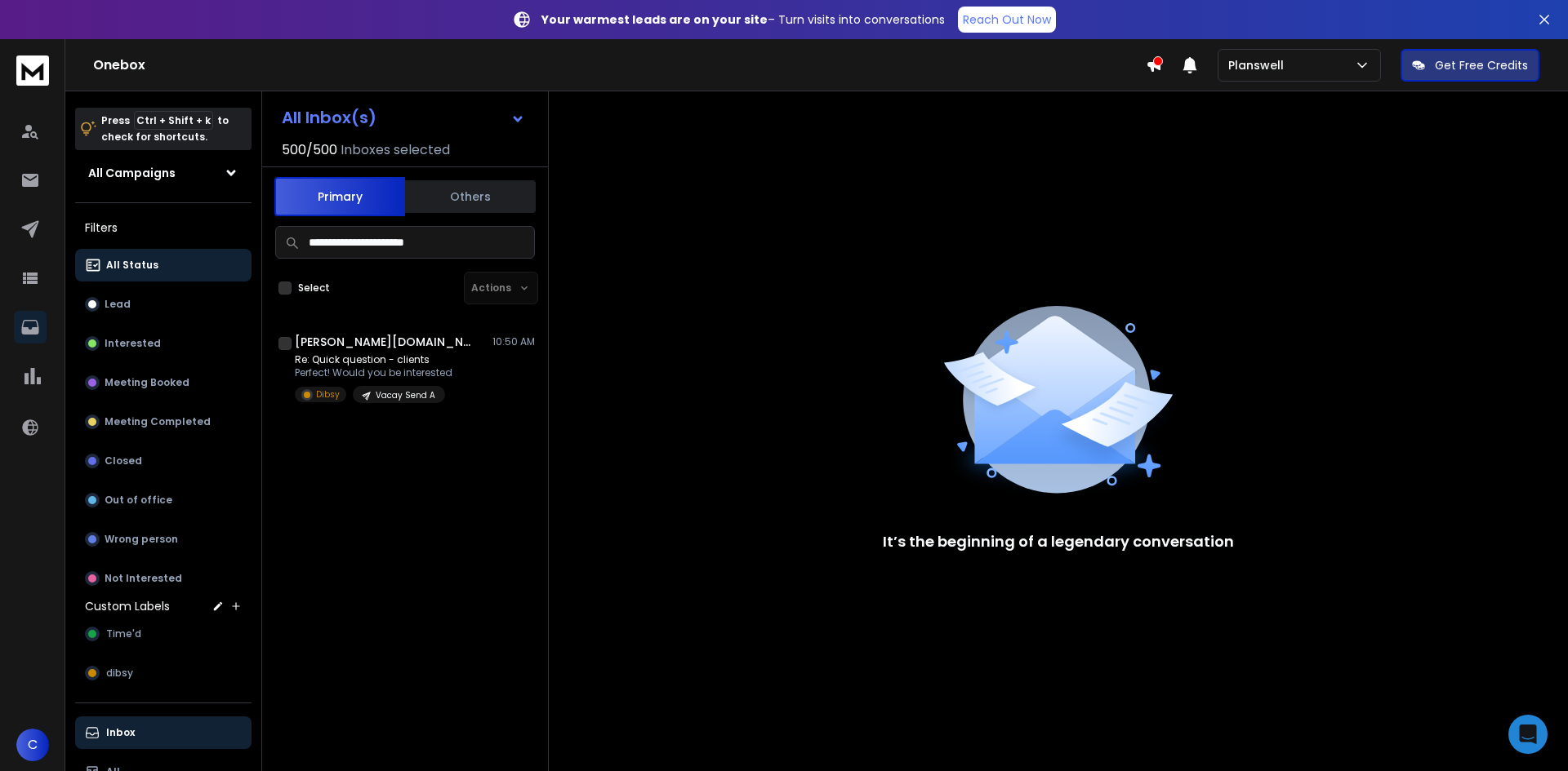
click at [497, 248] on input "**********" at bounding box center [405, 242] width 259 height 33
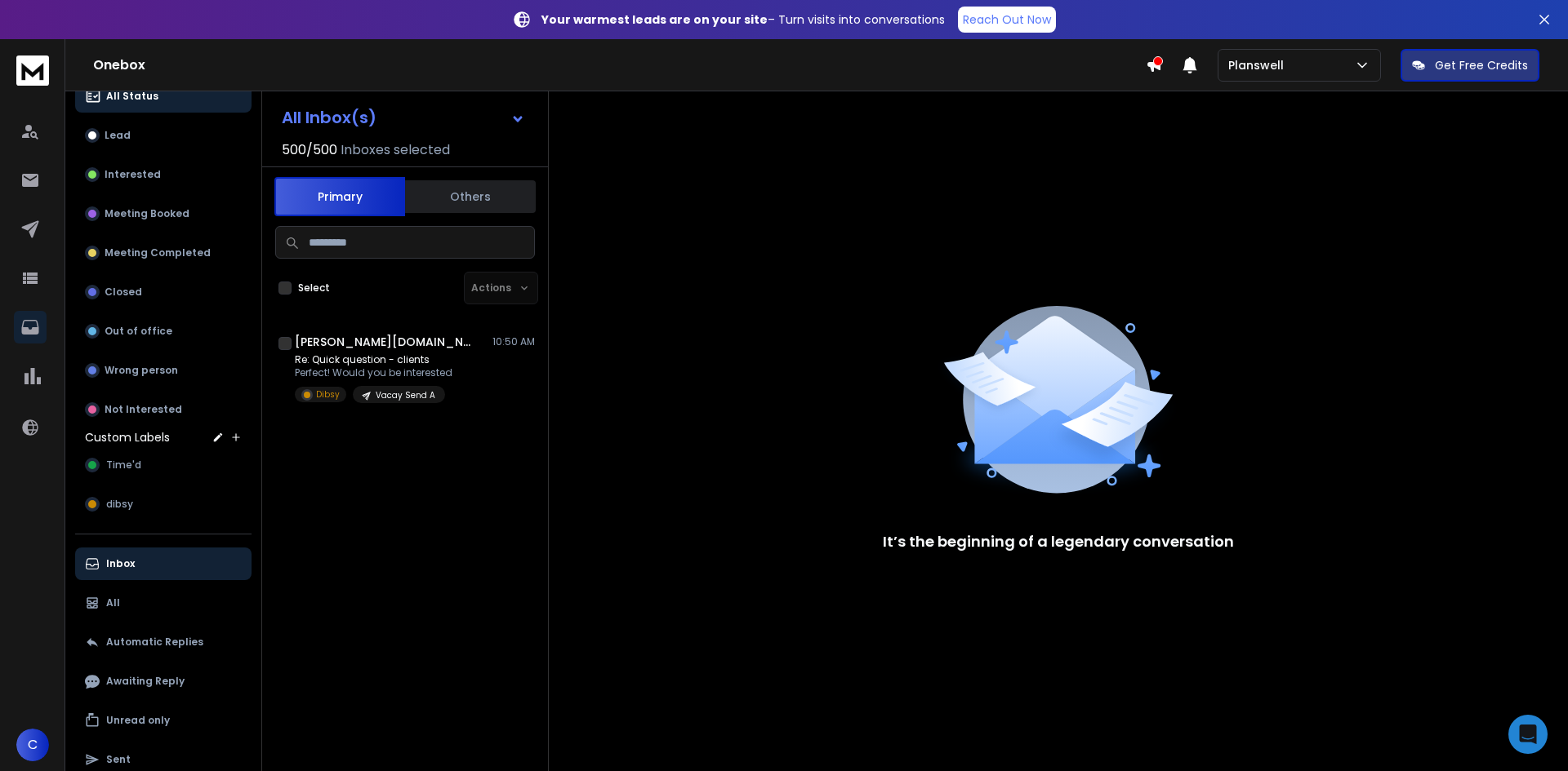
scroll to position [75, 0]
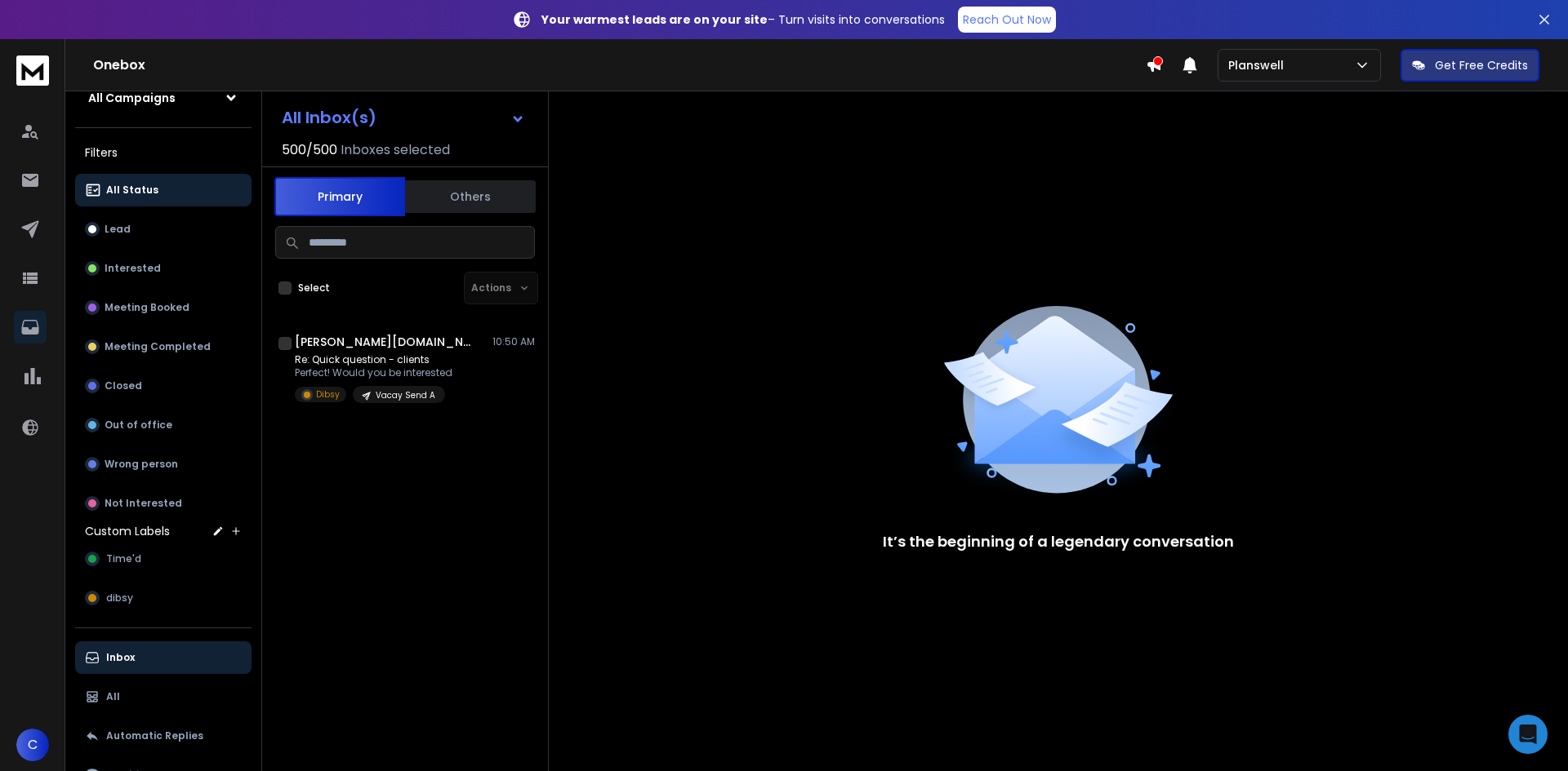
click at [108, 588] on button "dibsy" at bounding box center [164, 598] width 176 height 33
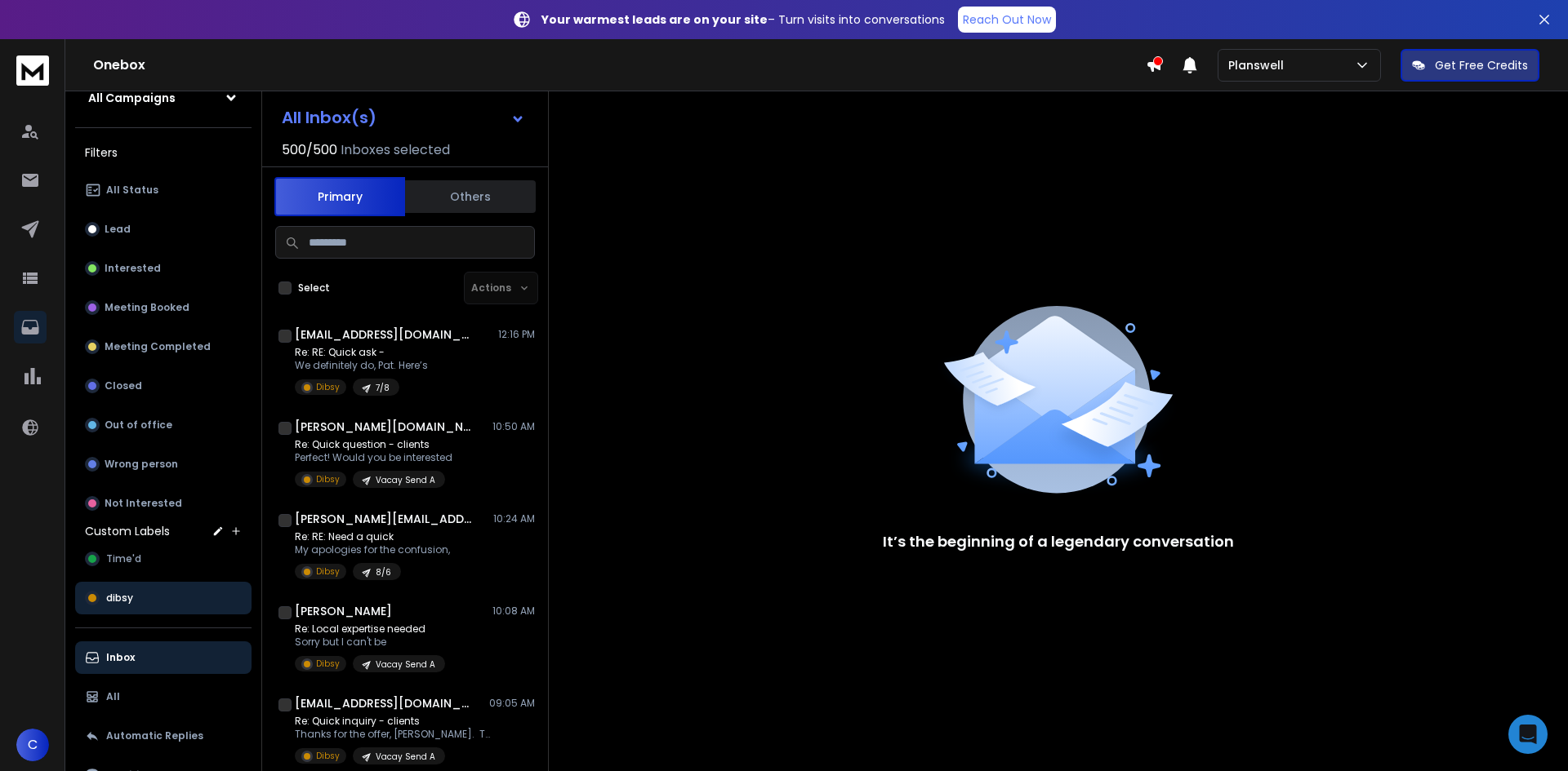
scroll to position [164, 0]
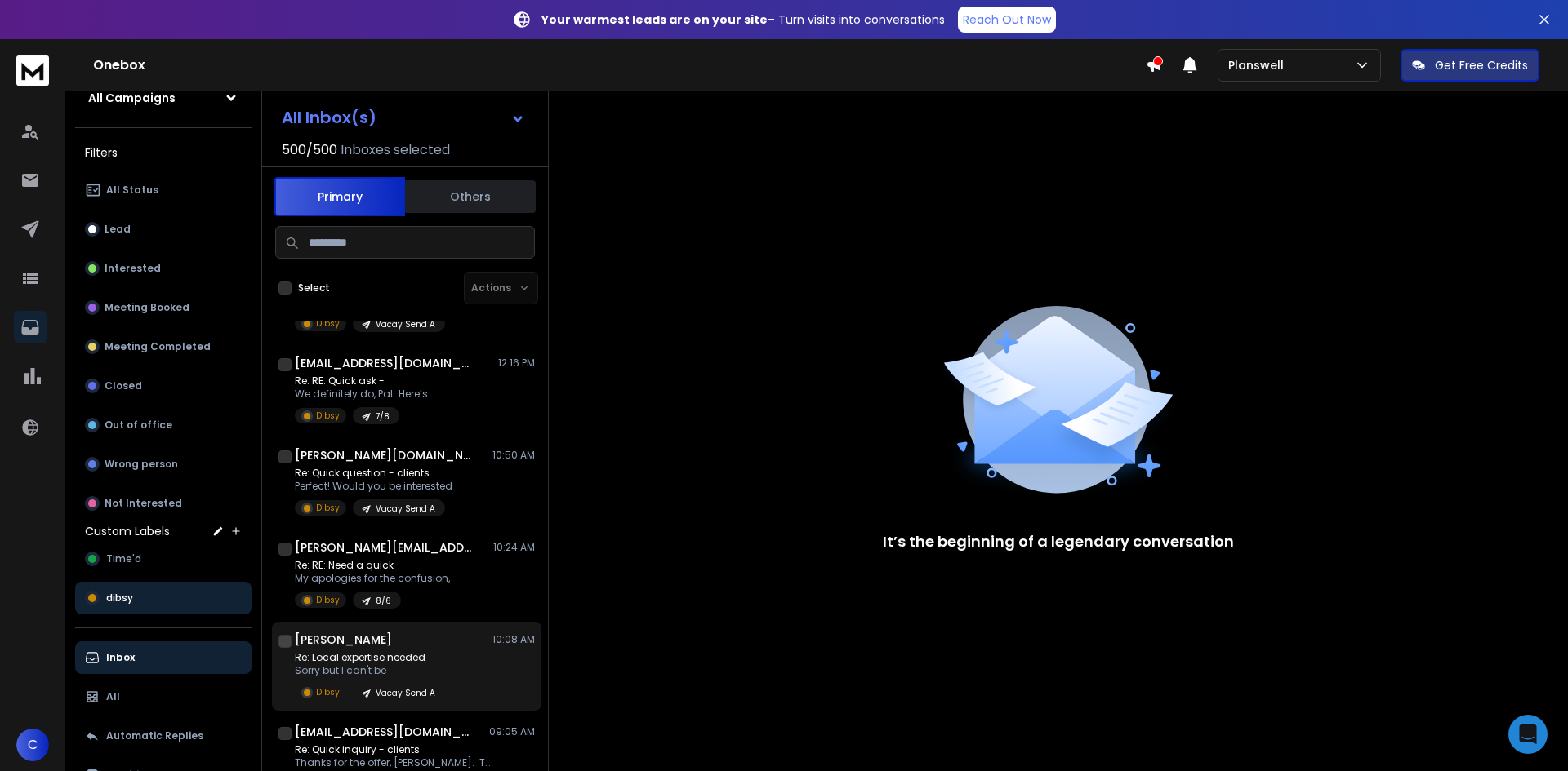
click at [418, 669] on p "Sorry but I can't be" at bounding box center [370, 670] width 150 height 13
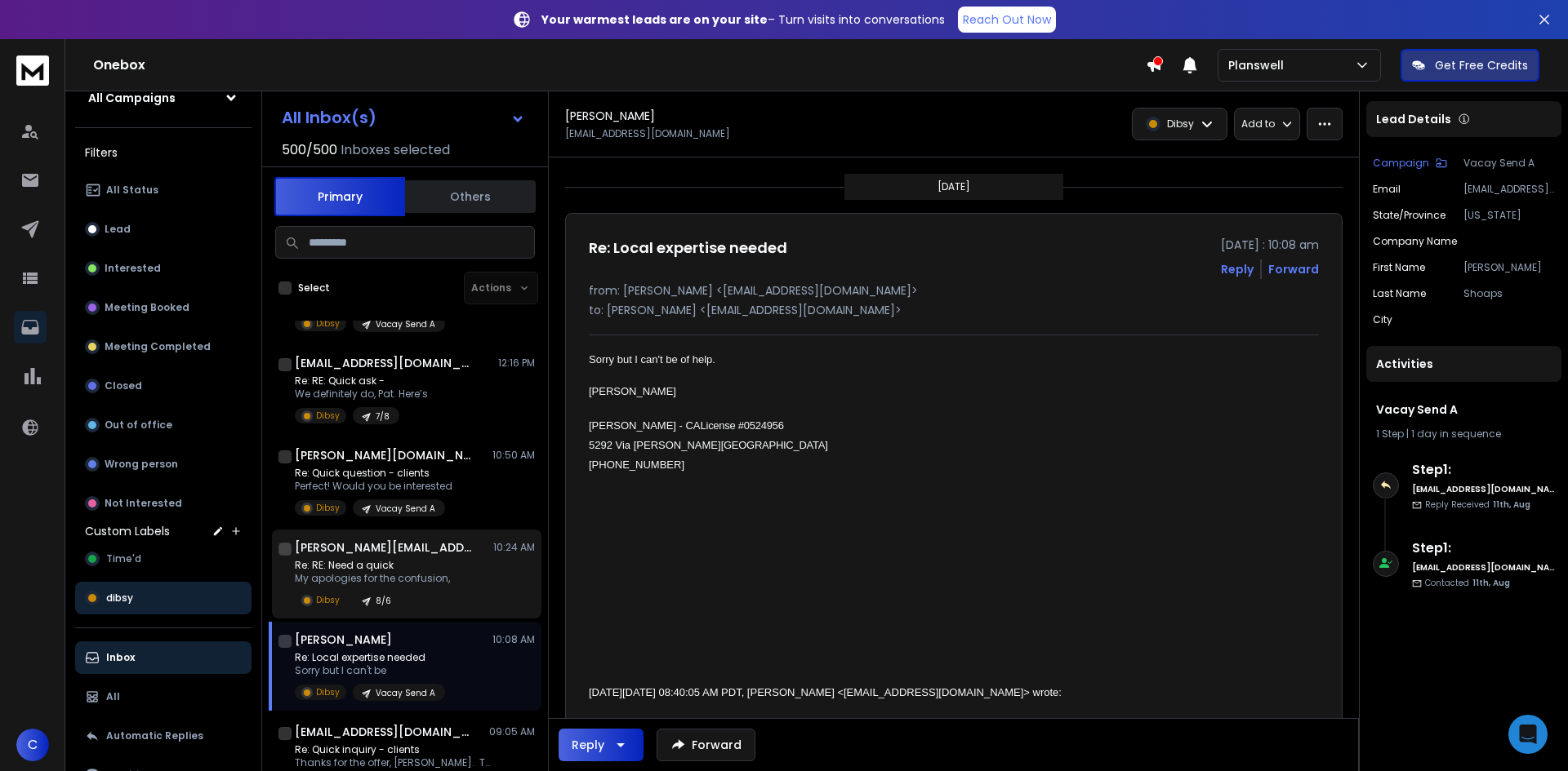
click at [412, 557] on div "[PERSON_NAME][EMAIL_ADDRESS][PERSON_NAME][DOMAIN_NAME] 10:24 AM Re: RE: Need a …" at bounding box center [414, 574] width 240 height 69
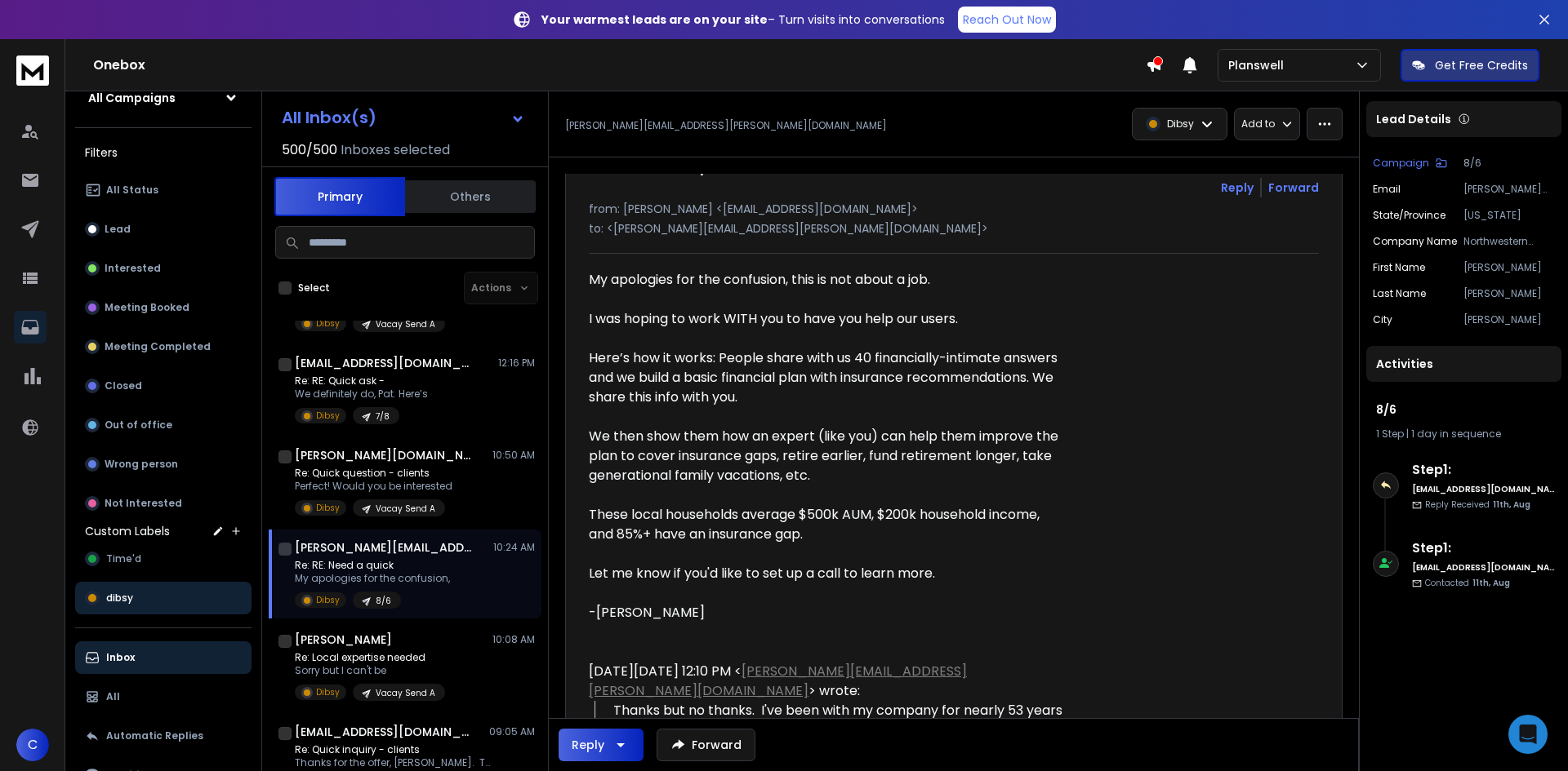
scroll to position [0, 0]
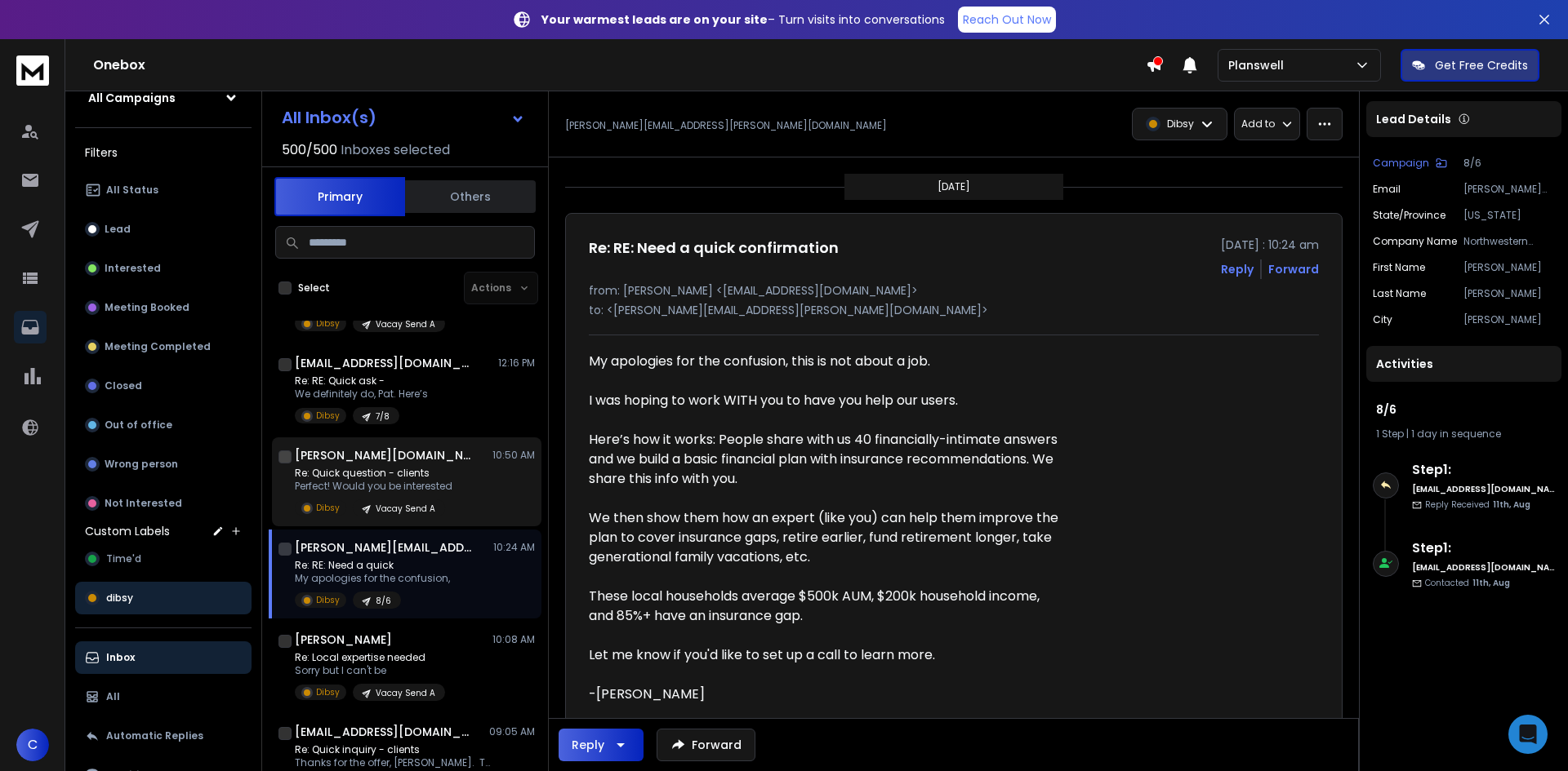
click at [403, 470] on p "Re: Quick question - clients" at bounding box center [374, 473] width 158 height 13
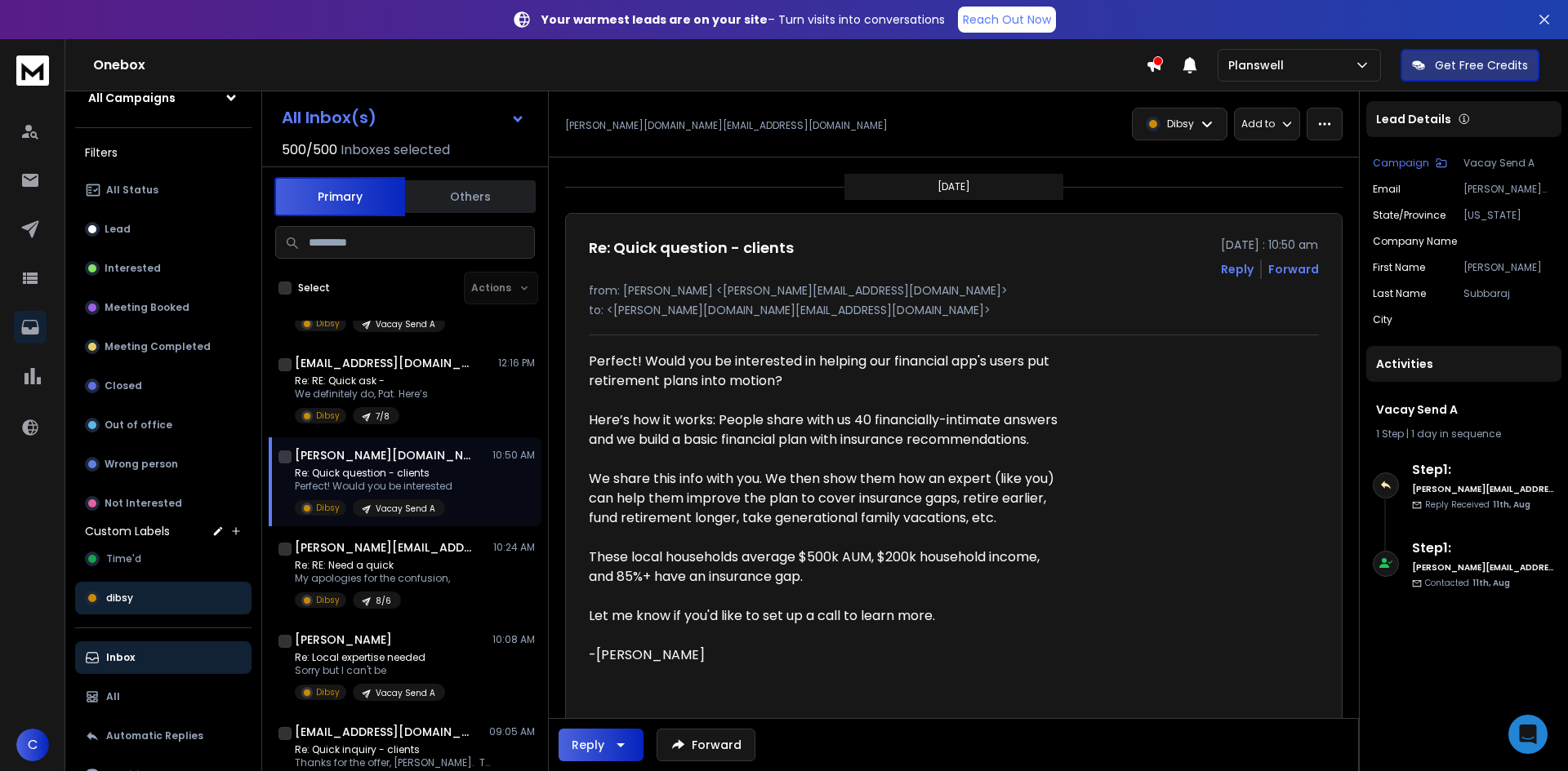
click at [403, 470] on p "Re: Quick question - clients" at bounding box center [374, 473] width 158 height 13
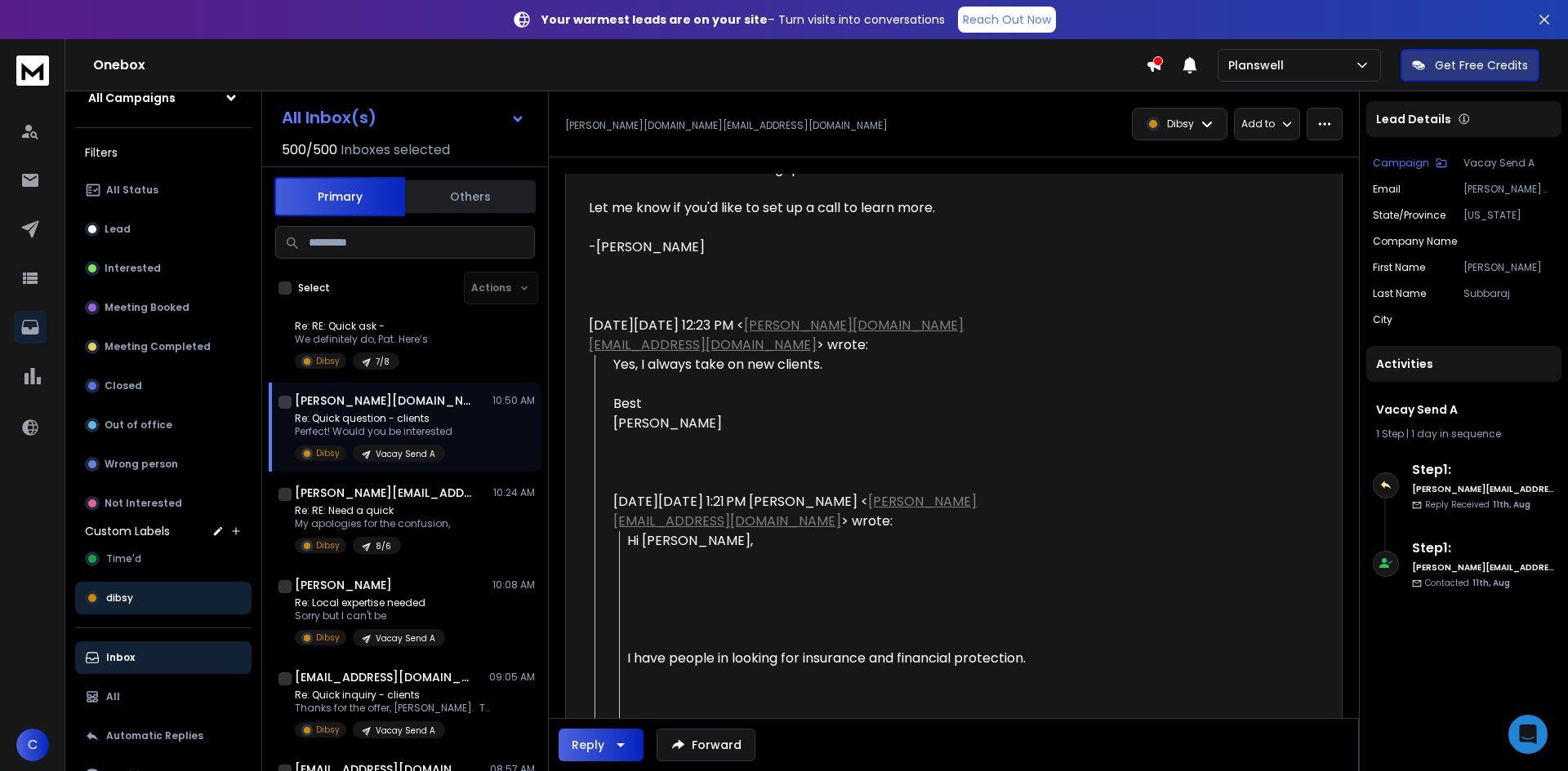
scroll to position [245, 0]
